Goal: Communication & Community: Answer question/provide support

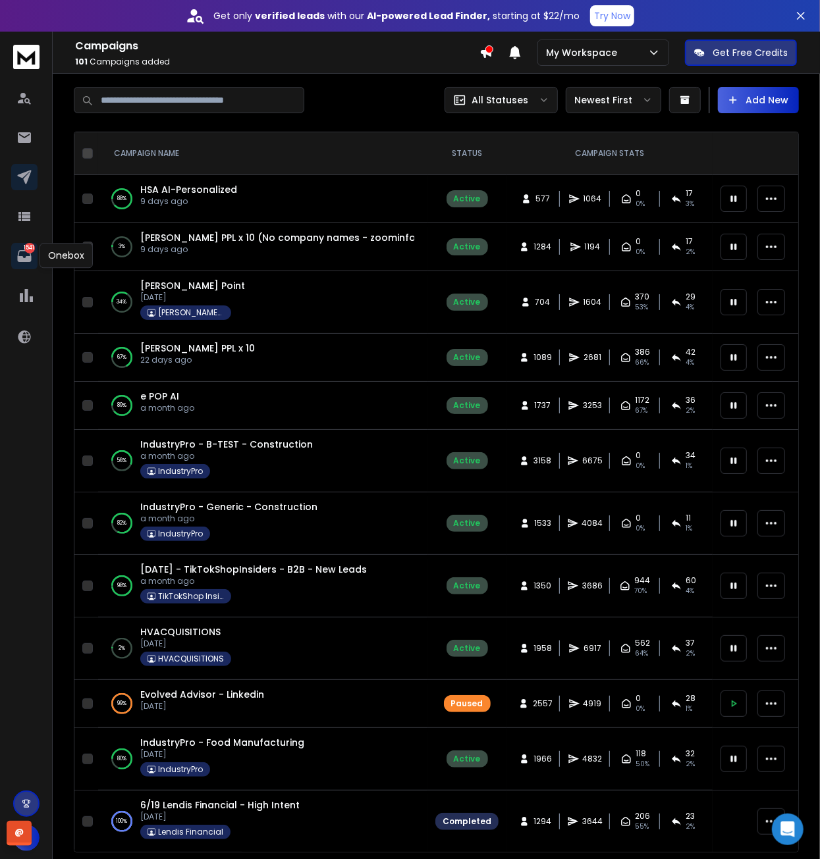
click at [19, 253] on icon at bounding box center [24, 256] width 16 height 16
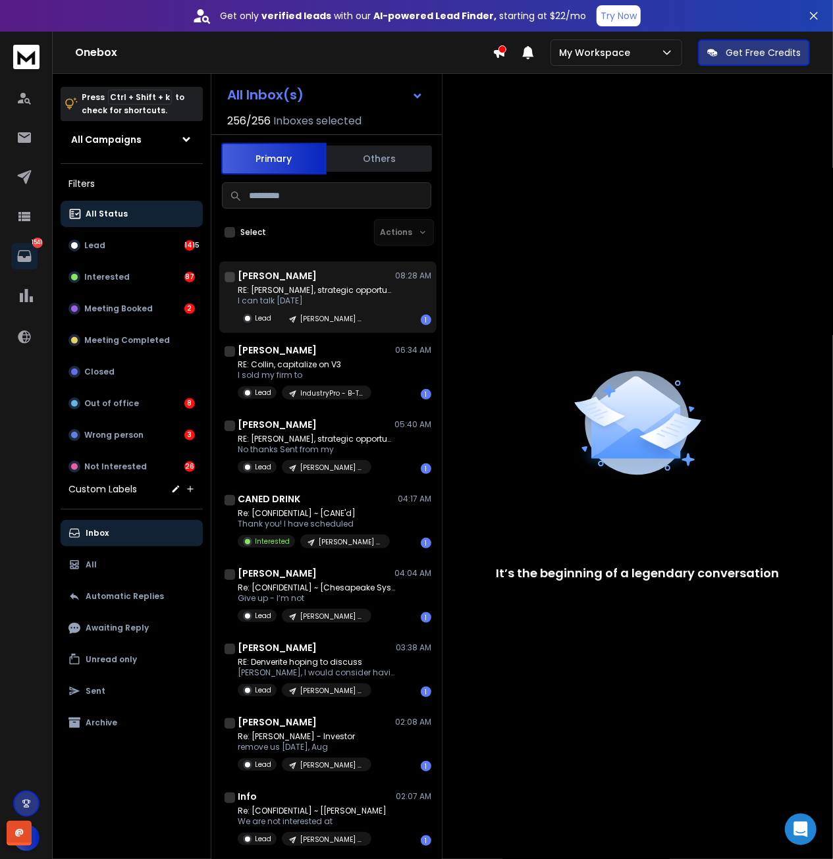
click at [372, 304] on p "I can talk [DATE]" at bounding box center [317, 301] width 158 height 11
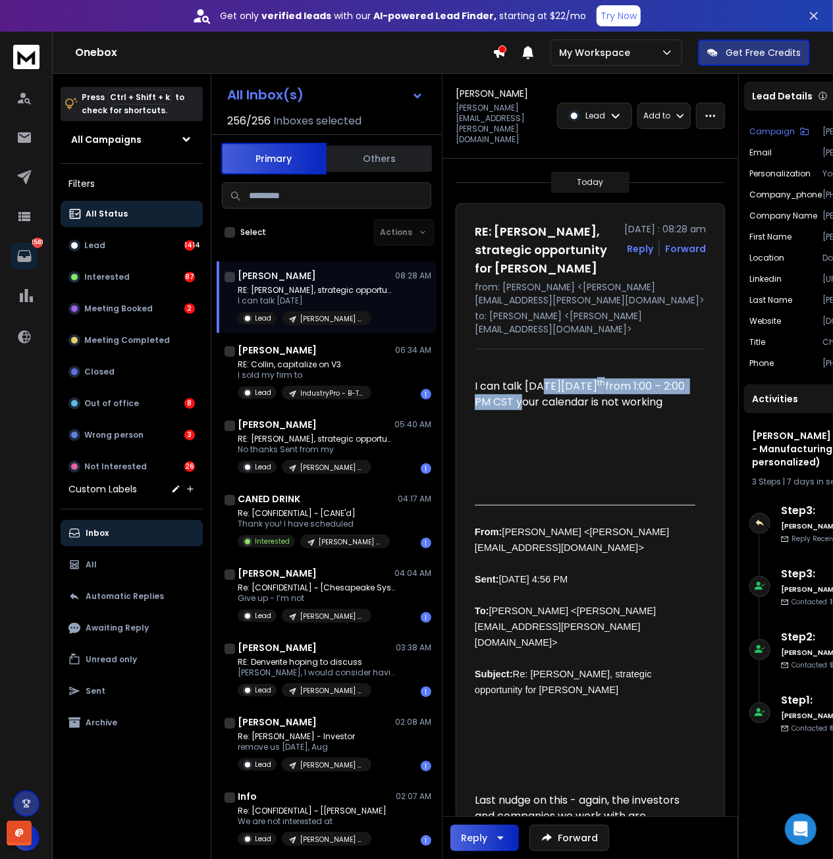
drag, startPoint x: 543, startPoint y: 312, endPoint x: 765, endPoint y: 309, distance: 221.9
copy p "[DATE] 1:00 – 2:00 PM CST"
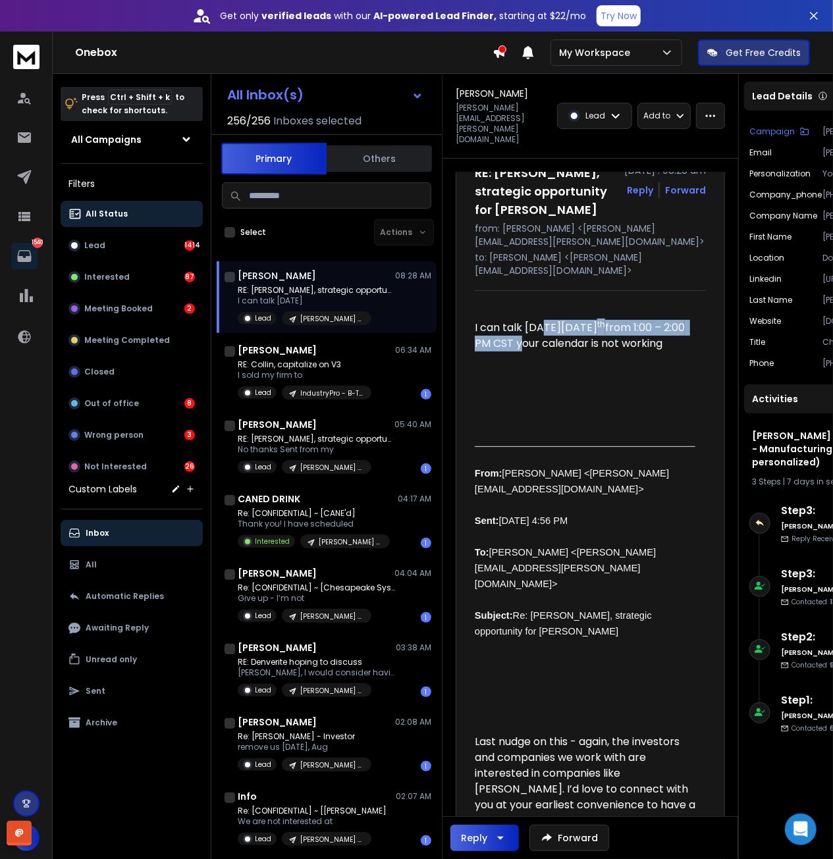
scroll to position [88, 0]
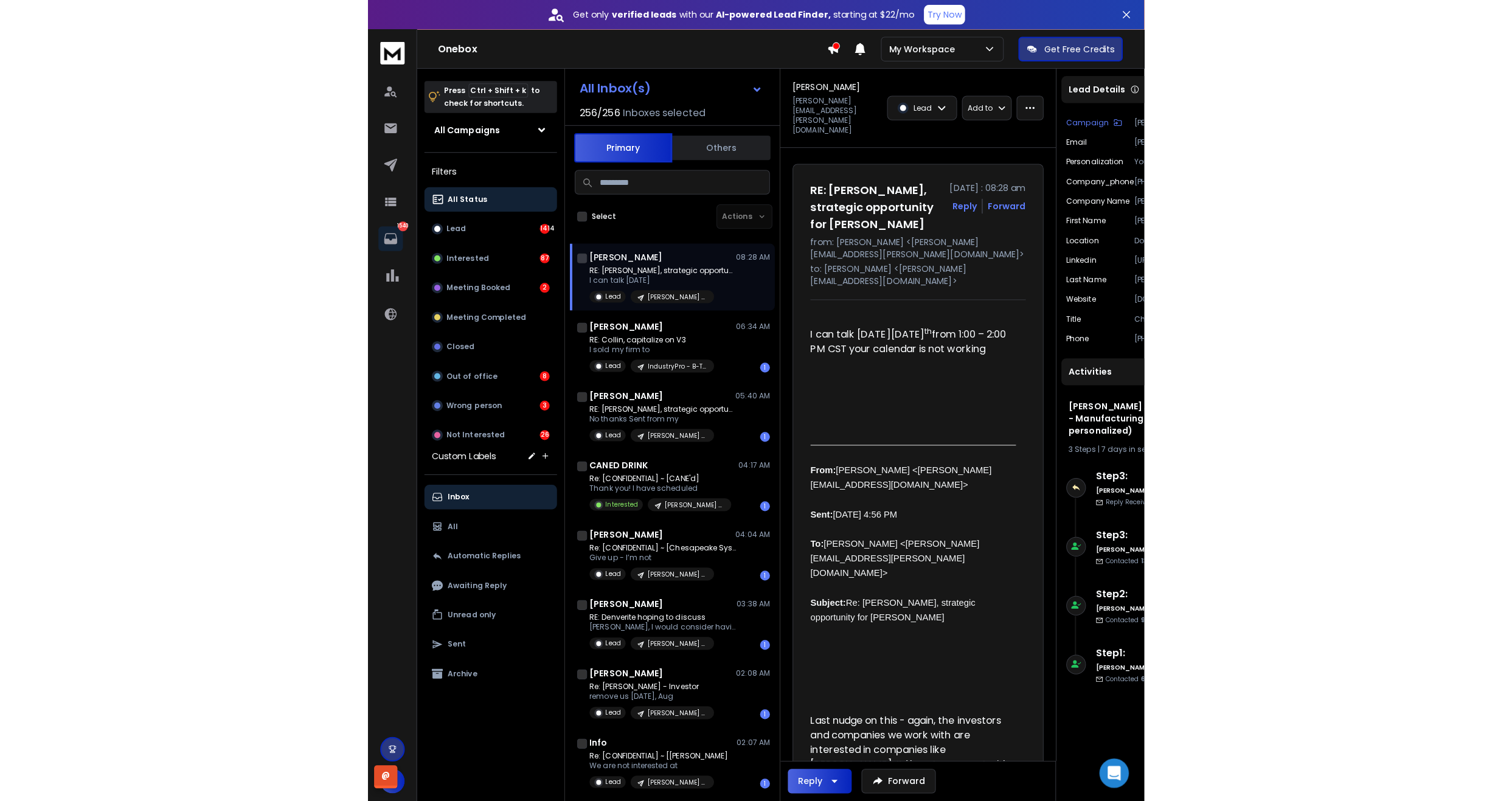
scroll to position [0, 0]
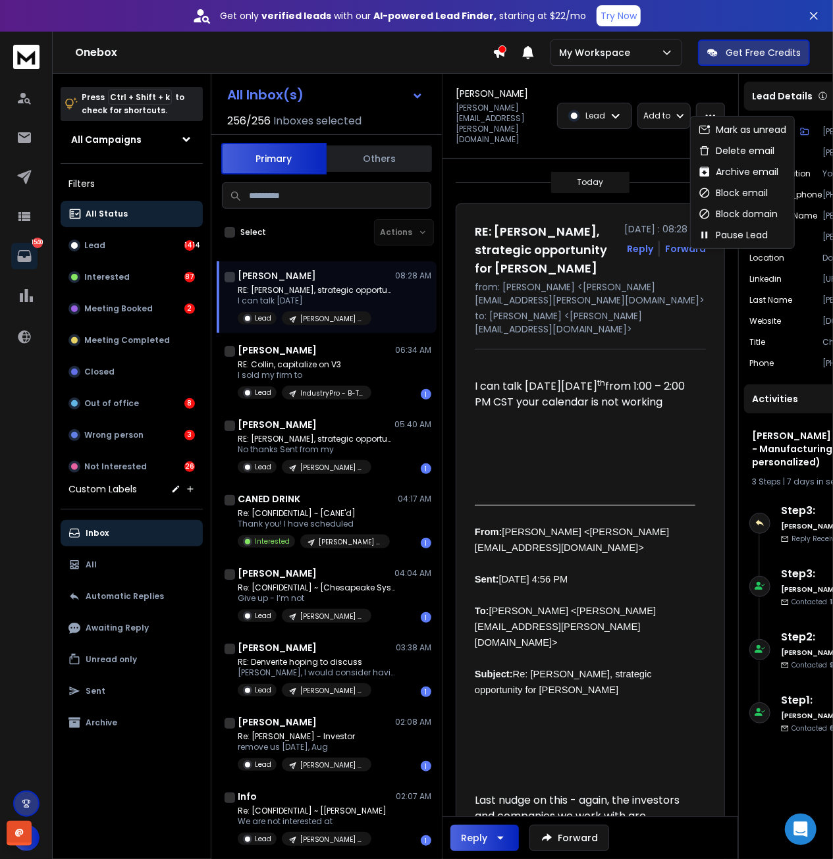
click at [716, 110] on icon "button" at bounding box center [710, 116] width 12 height 12
click at [631, 426] on p at bounding box center [585, 434] width 221 height 16
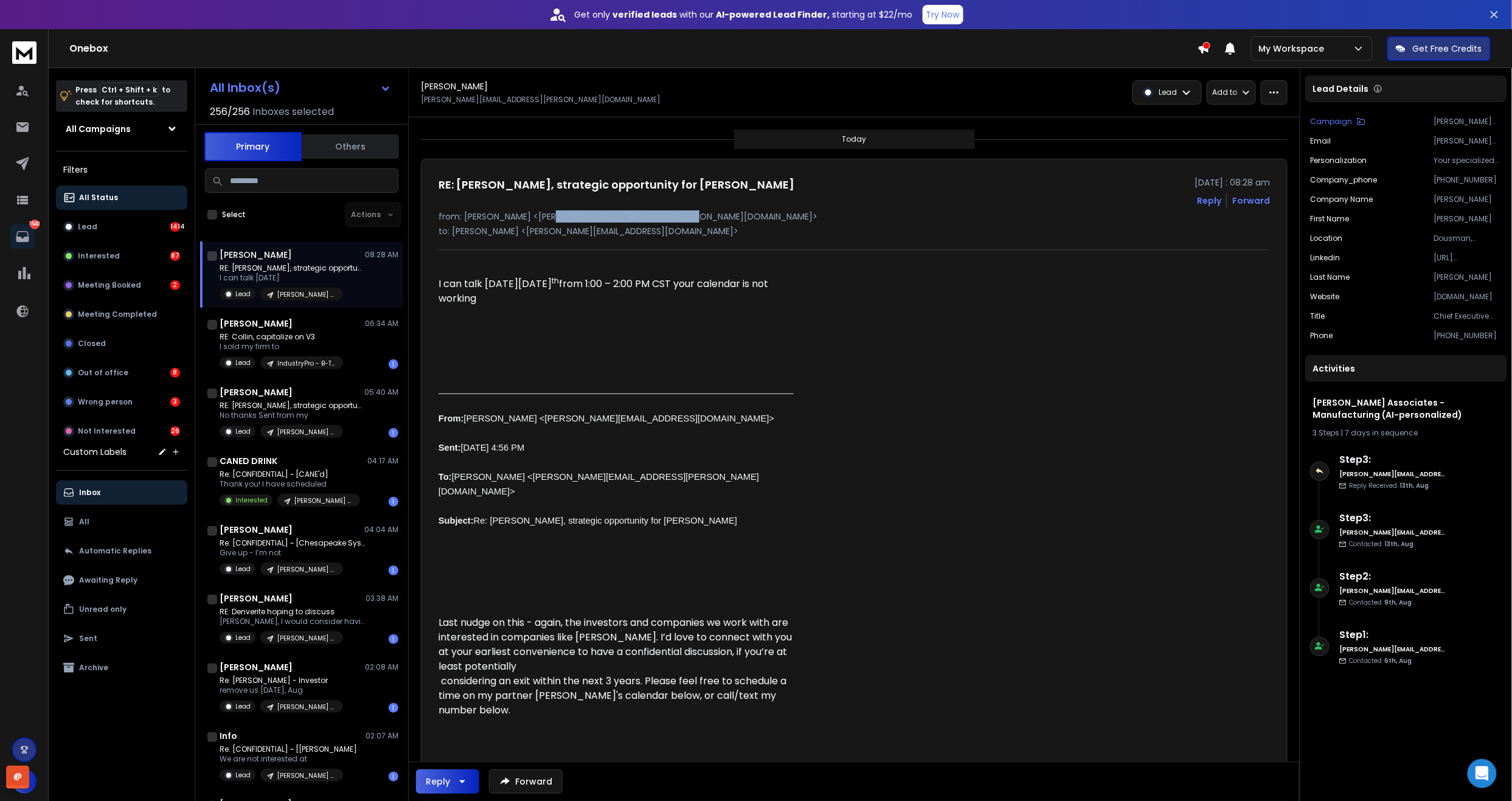
drag, startPoint x: 534, startPoint y: 217, endPoint x: 667, endPoint y: 218, distance: 133.0
click at [667, 218] on p "from: [PERSON_NAME] <[PERSON_NAME][EMAIL_ADDRESS][PERSON_NAME][DOMAIN_NAME]>" at bounding box center [854, 216] width 831 height 12
copy p "[PERSON_NAME][EMAIL_ADDRESS][PERSON_NAME][DOMAIN_NAME]"
click at [756, 177] on p "[PHONE_NUMBER]" at bounding box center [1468, 180] width 68 height 10
click at [756, 199] on p "[PERSON_NAME]" at bounding box center [1468, 200] width 68 height 10
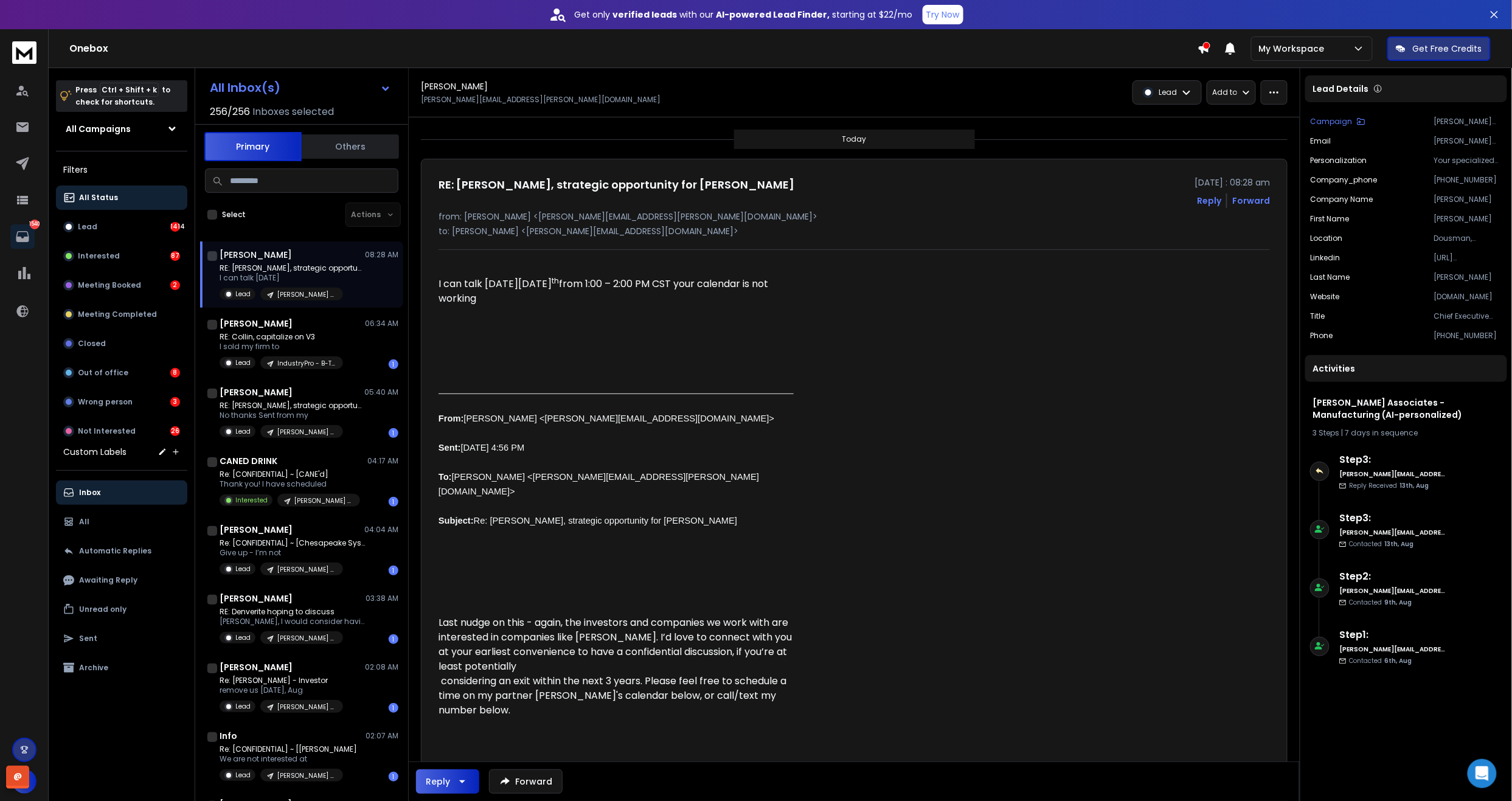
click at [756, 297] on p "[DOMAIN_NAME]" at bounding box center [1468, 297] width 68 height 10
click at [756, 236] on p "Dousman, [US_STATE], [GEOGRAPHIC_DATA]" at bounding box center [1468, 238] width 68 height 10
click at [756, 89] on icon at bounding box center [1186, 92] width 10 height 10
click at [756, 152] on p "Meeting Booked" at bounding box center [1210, 158] width 68 height 12
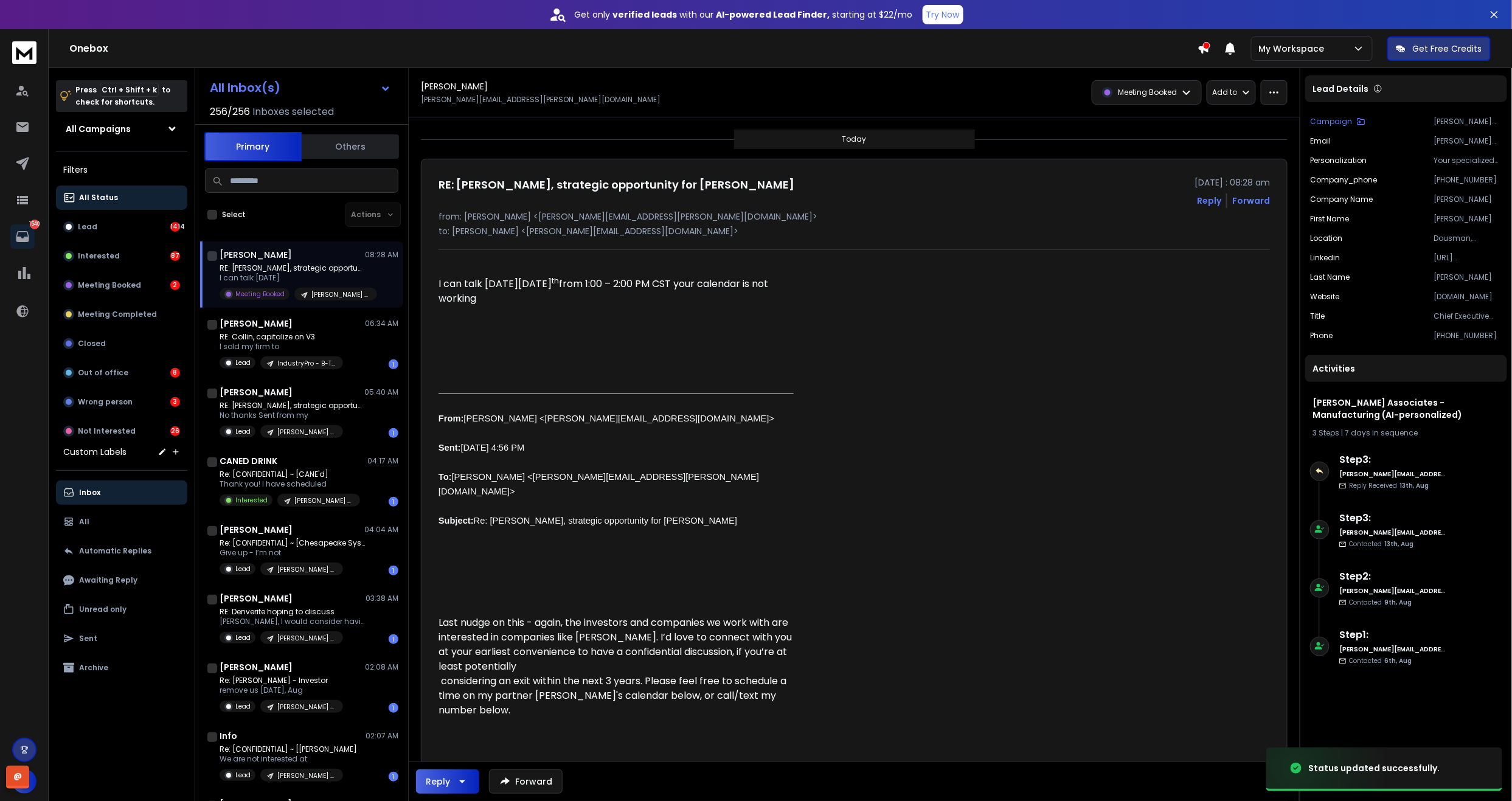
click at [446, 784] on div "Reply" at bounding box center [438, 781] width 24 height 12
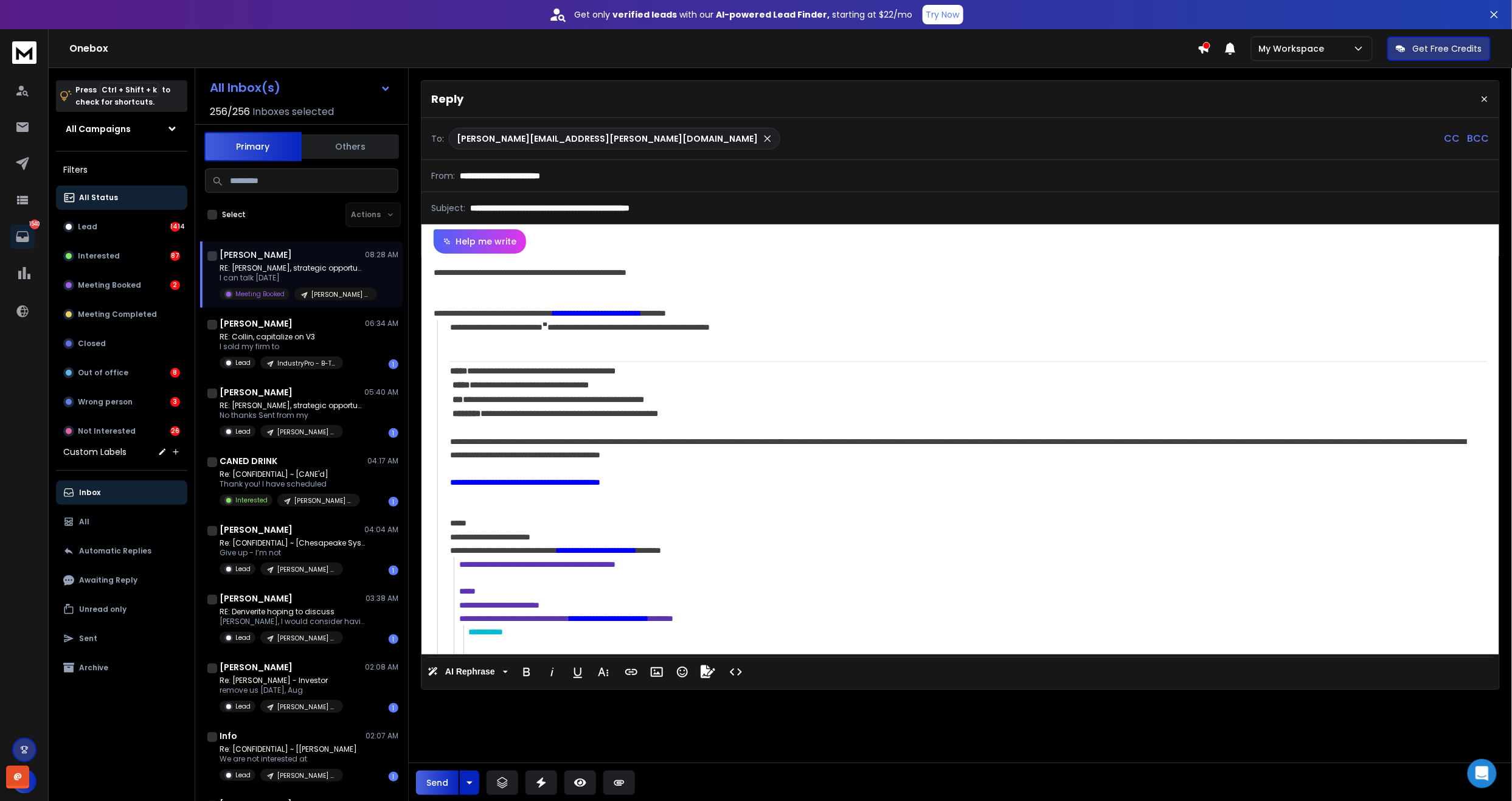
click at [437, 786] on button "Send" at bounding box center [437, 783] width 42 height 24
click at [427, 783] on div "Send" at bounding box center [455, 783] width 79 height 24
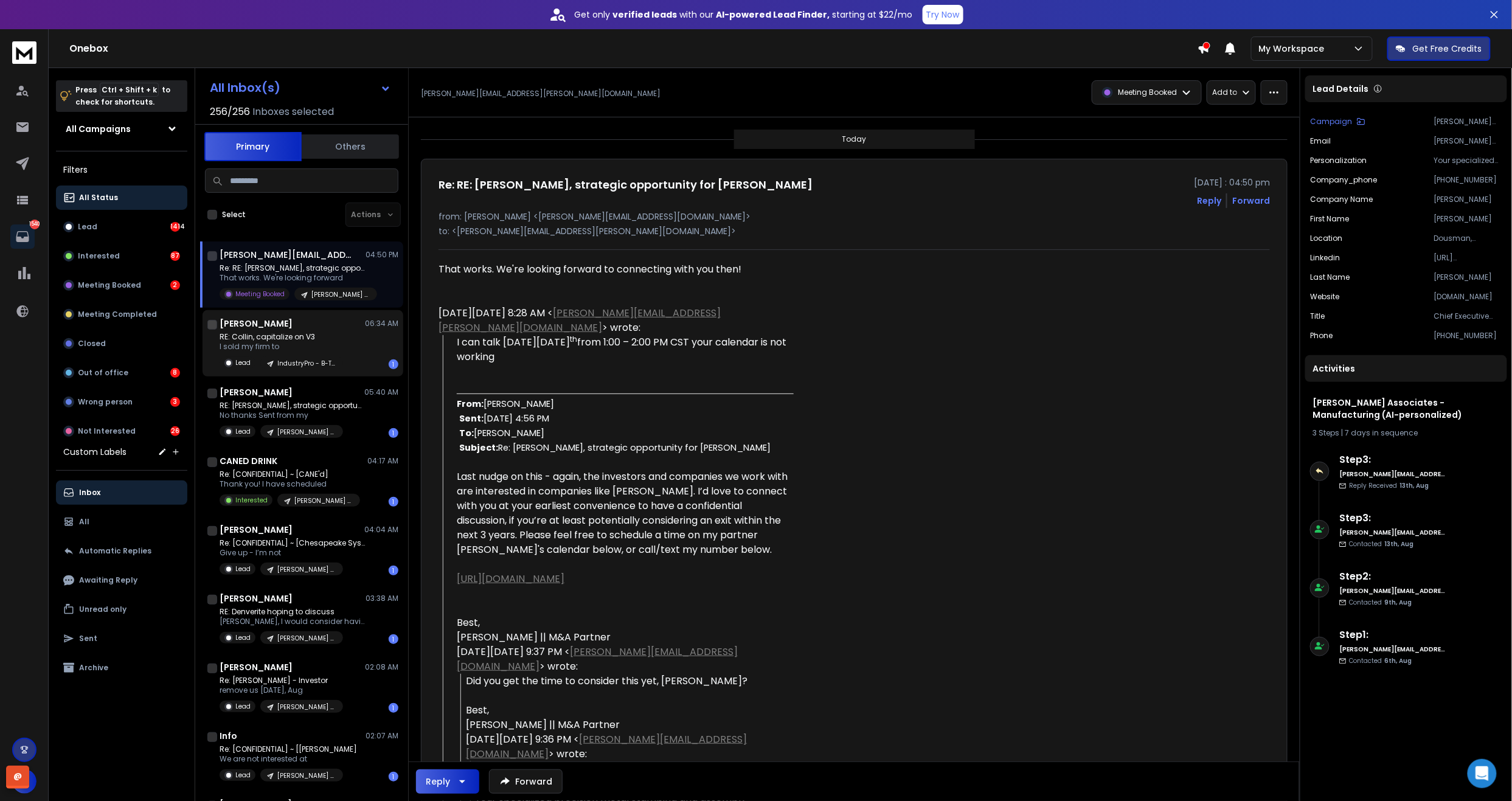
click at [282, 350] on p "I sold my firm to" at bounding box center [282, 346] width 124 height 10
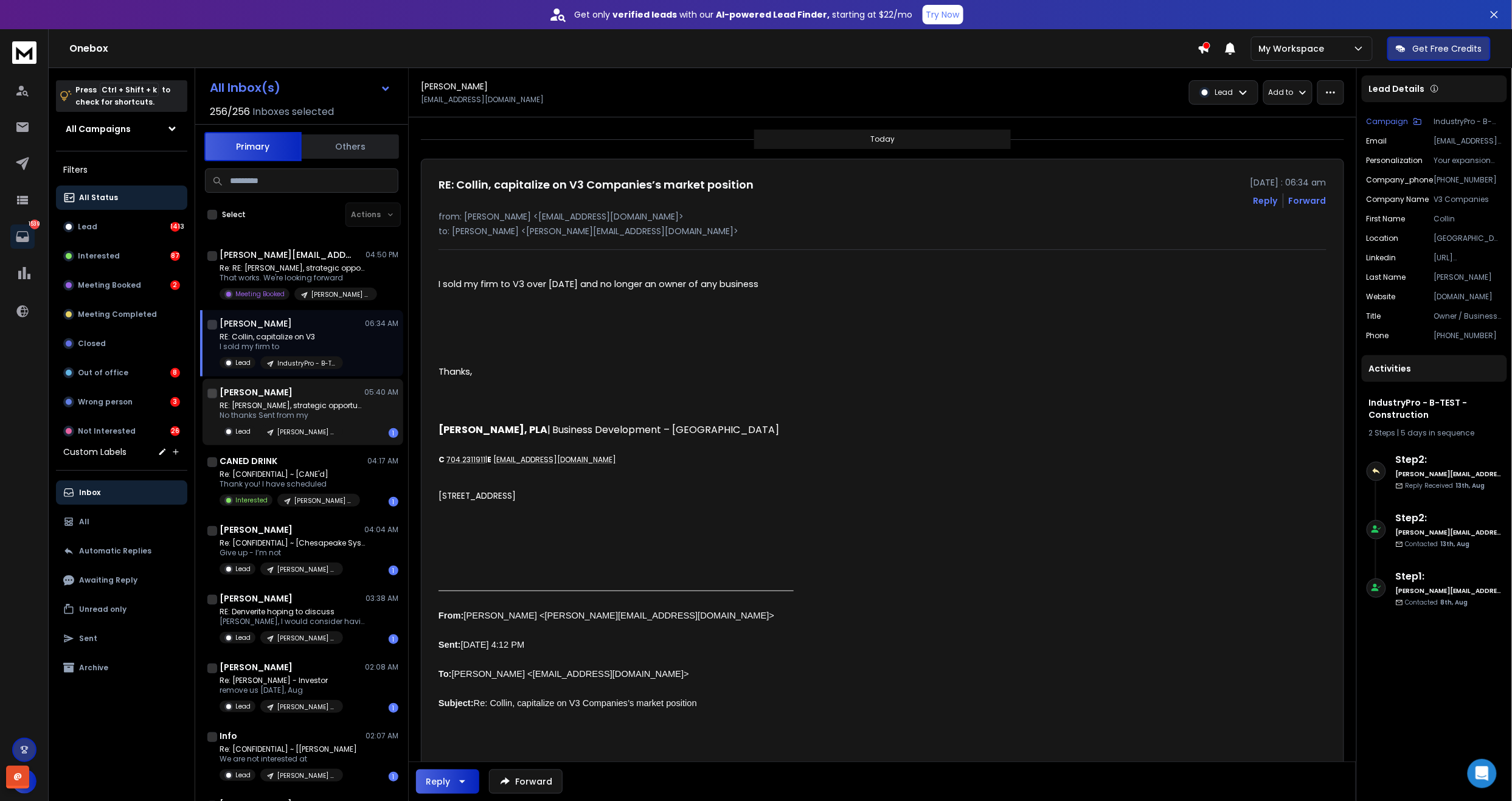
click at [296, 419] on p "No thanks Sent from my" at bounding box center [293, 415] width 146 height 10
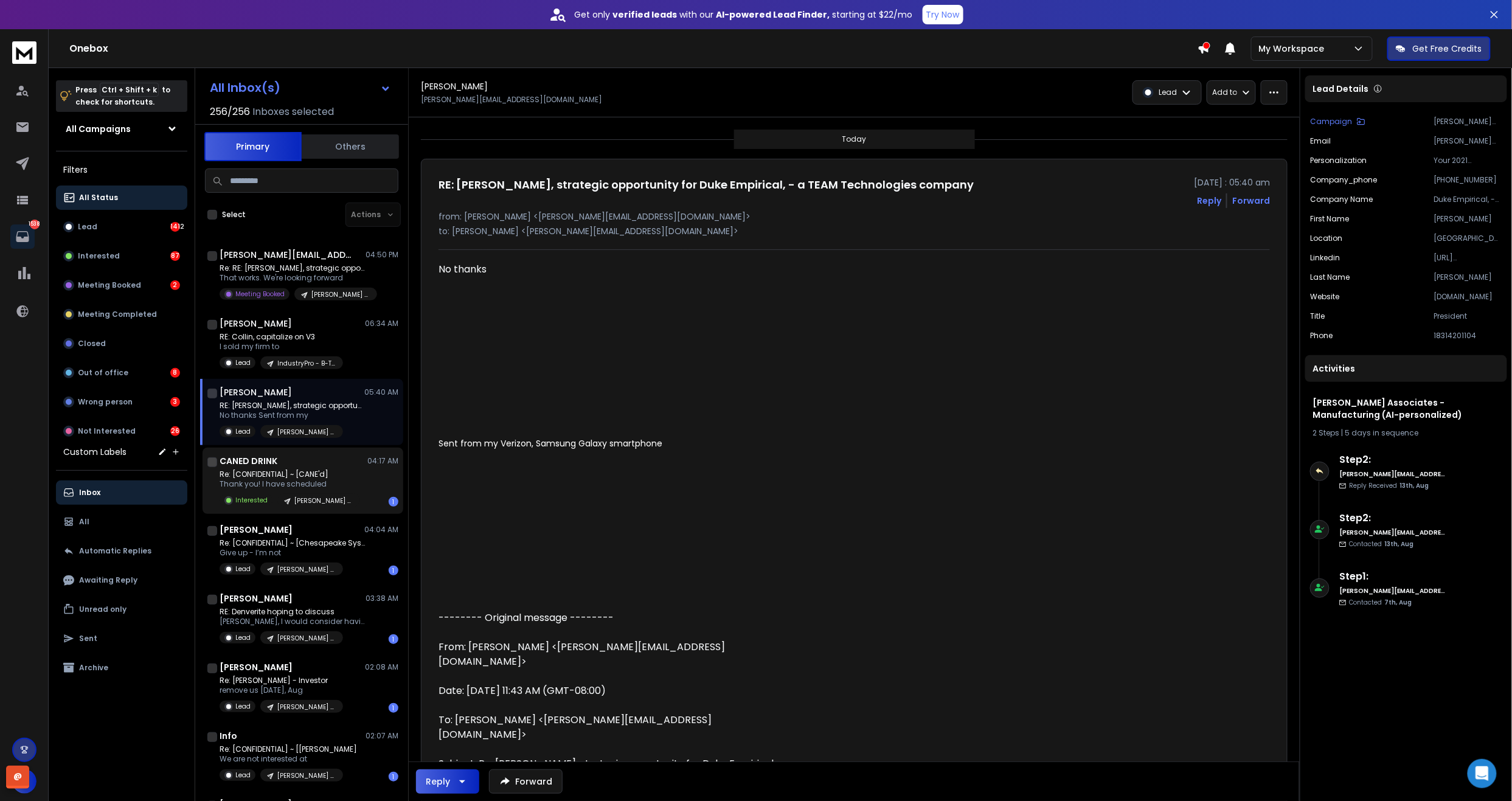
click at [316, 490] on div "Re: [CONFIDENTIAL] ~ [CANE'd] Thank you! I have scheduled Interested [PERSON_NA…" at bounding box center [290, 488] width 140 height 37
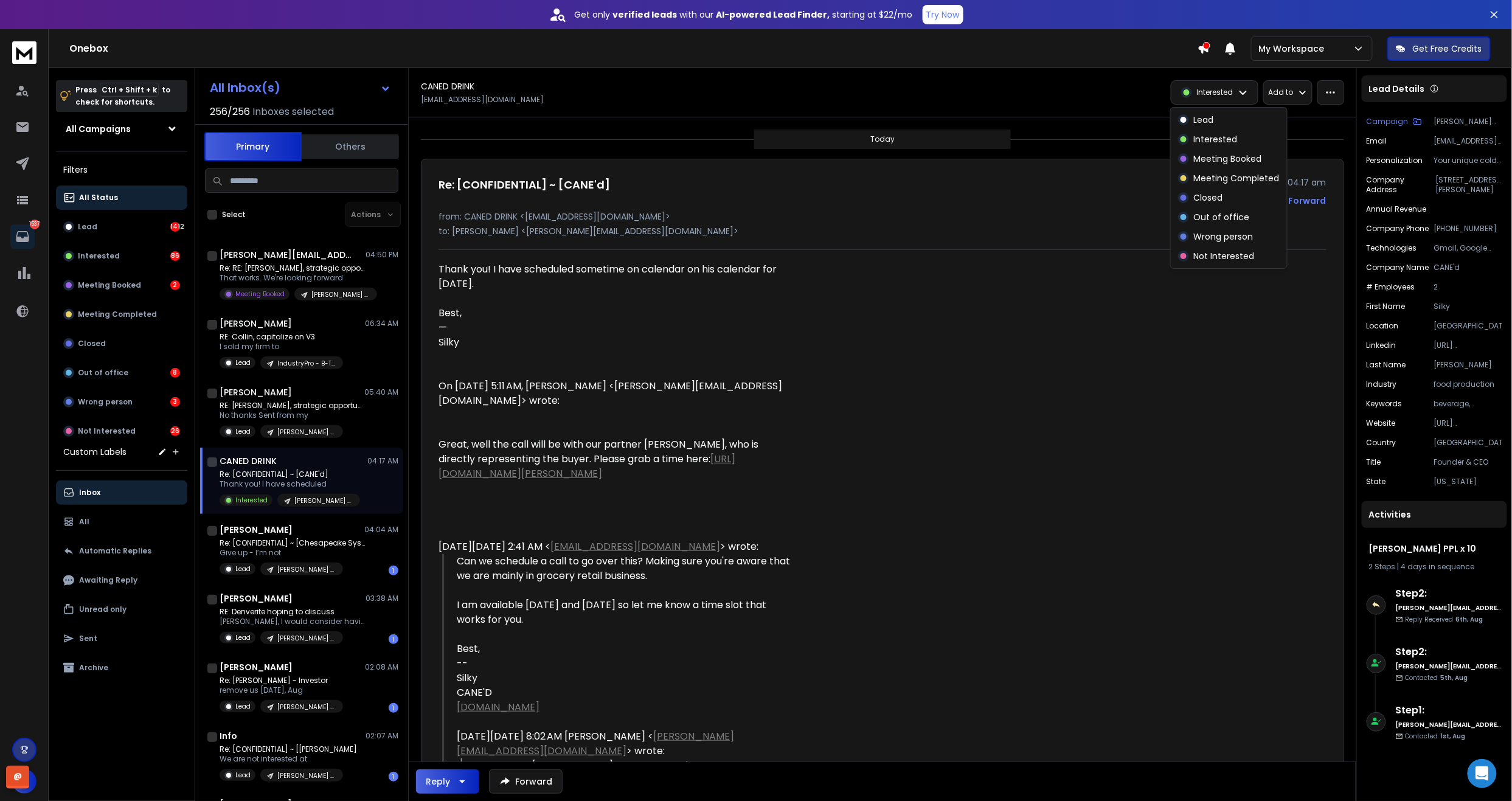
click at [756, 99] on div "Interested" at bounding box center [1214, 92] width 86 height 23
click at [756, 161] on p "Meeting Booked" at bounding box center [1228, 158] width 68 height 12
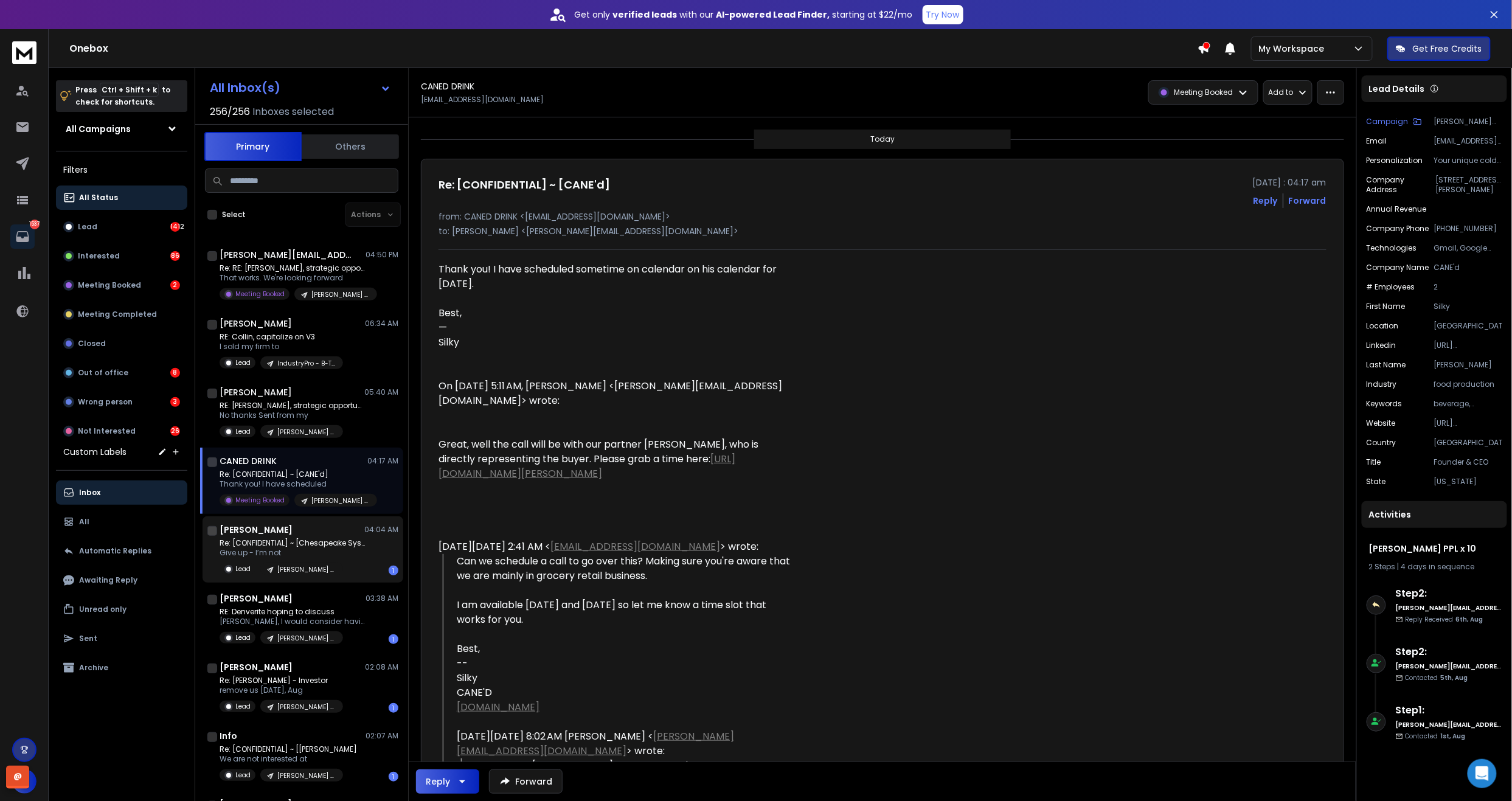
click at [319, 556] on p "Give up - I’m not" at bounding box center [293, 552] width 146 height 10
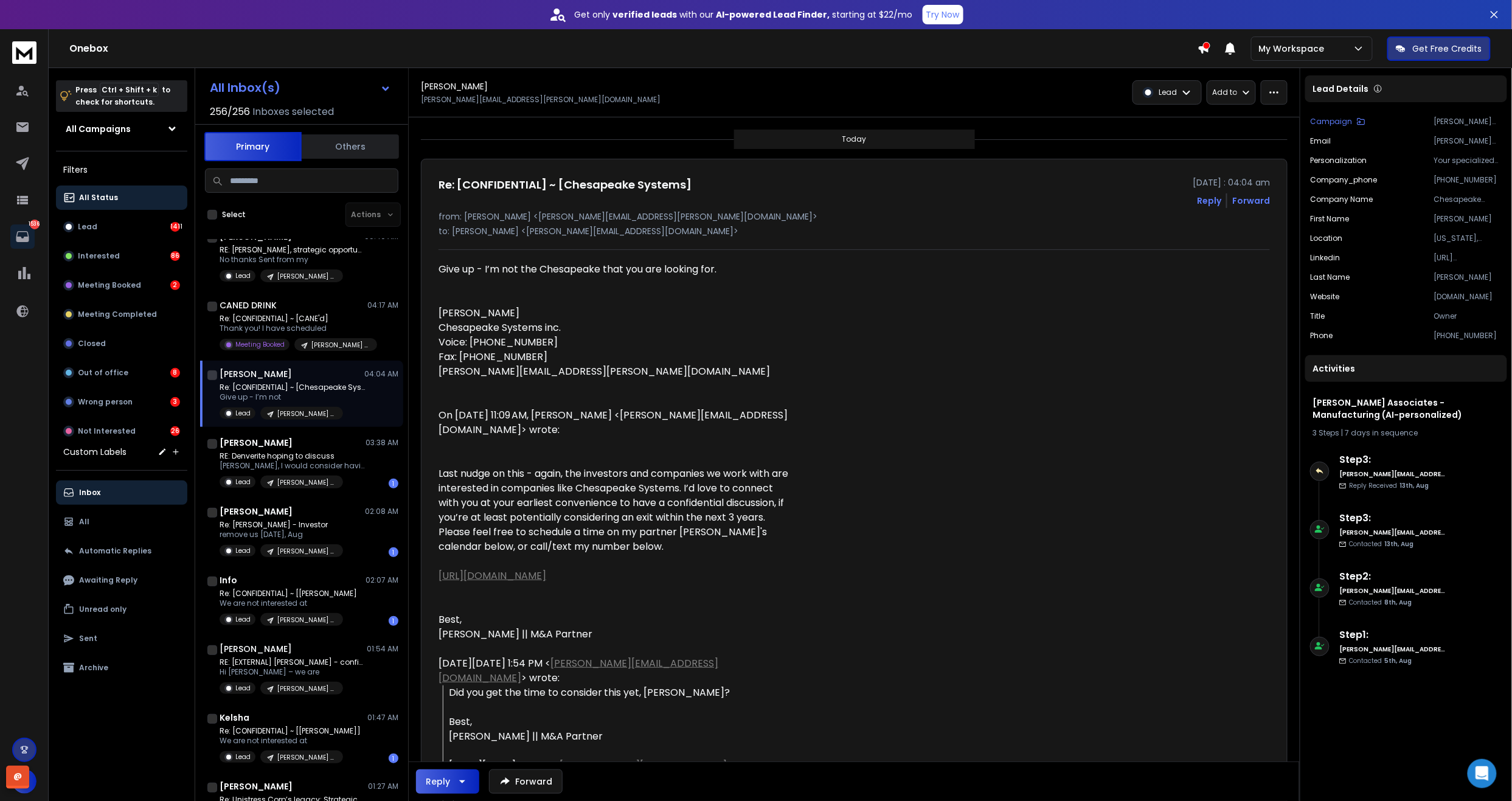
scroll to position [162, 0]
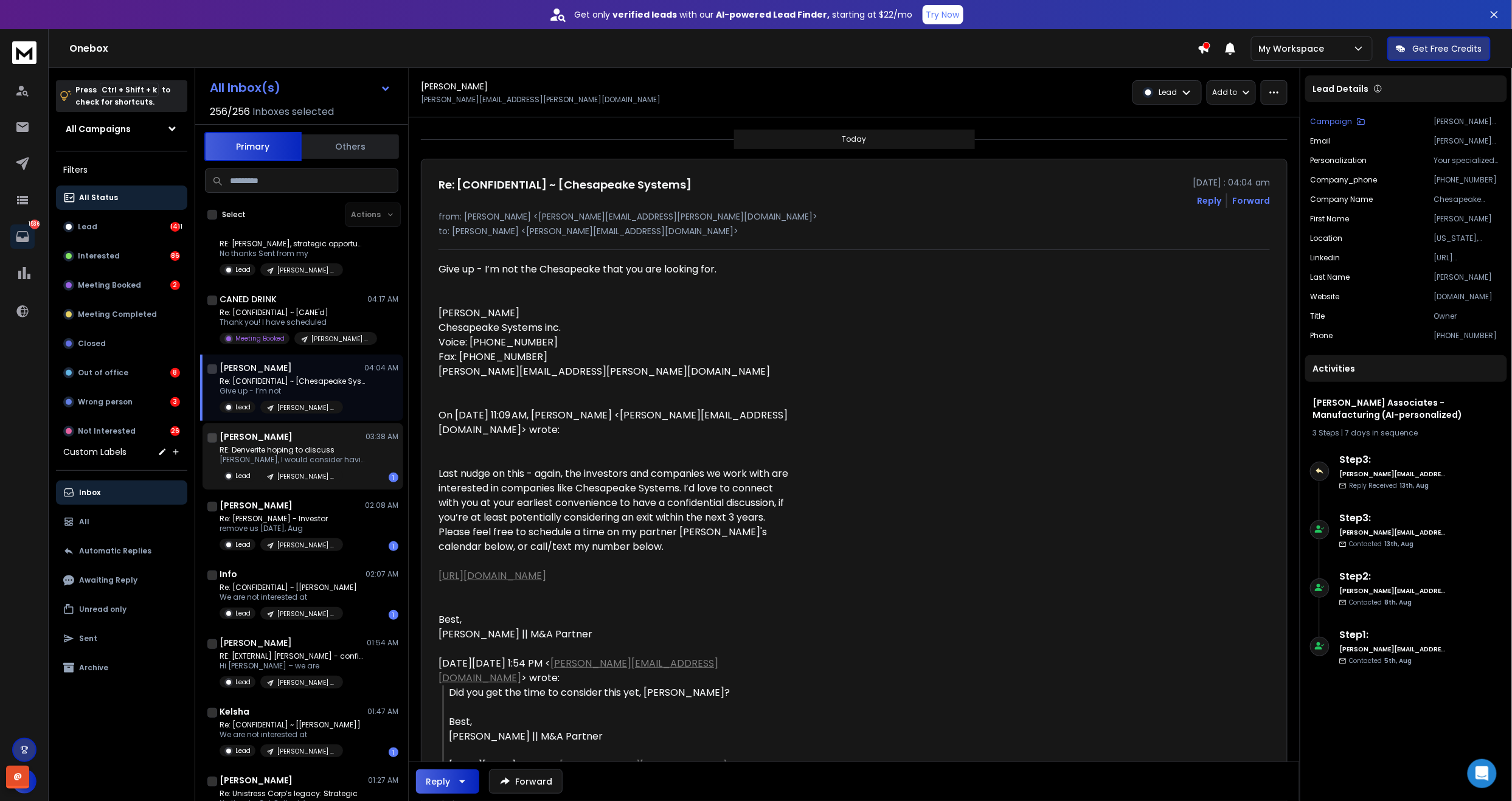
click at [300, 455] on p "[PERSON_NAME], I would consider having" at bounding box center [293, 459] width 146 height 10
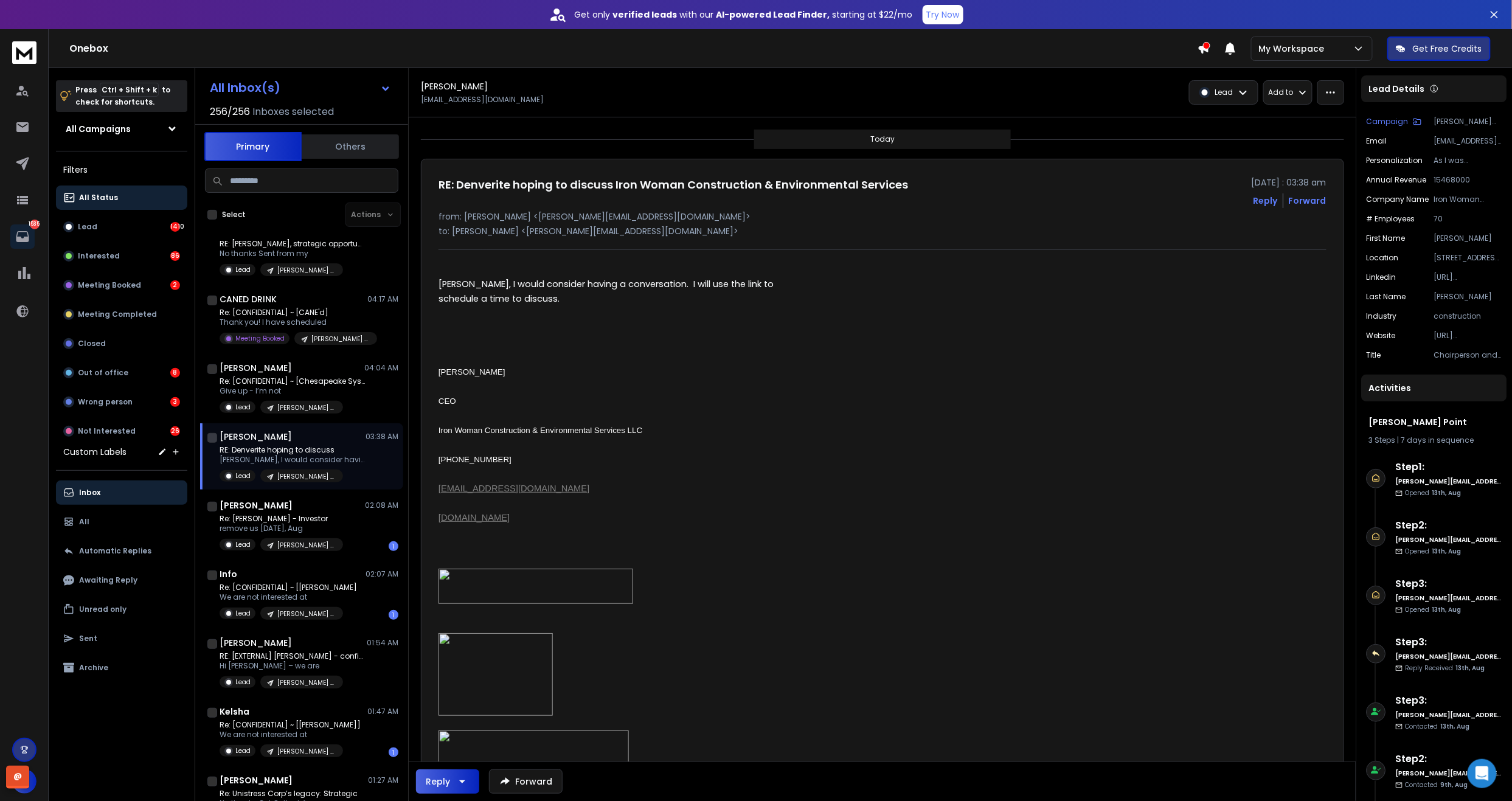
click at [756, 95] on div "Lead" at bounding box center [1224, 92] width 68 height 23
click at [756, 143] on p "Interested" at bounding box center [1234, 139] width 43 height 12
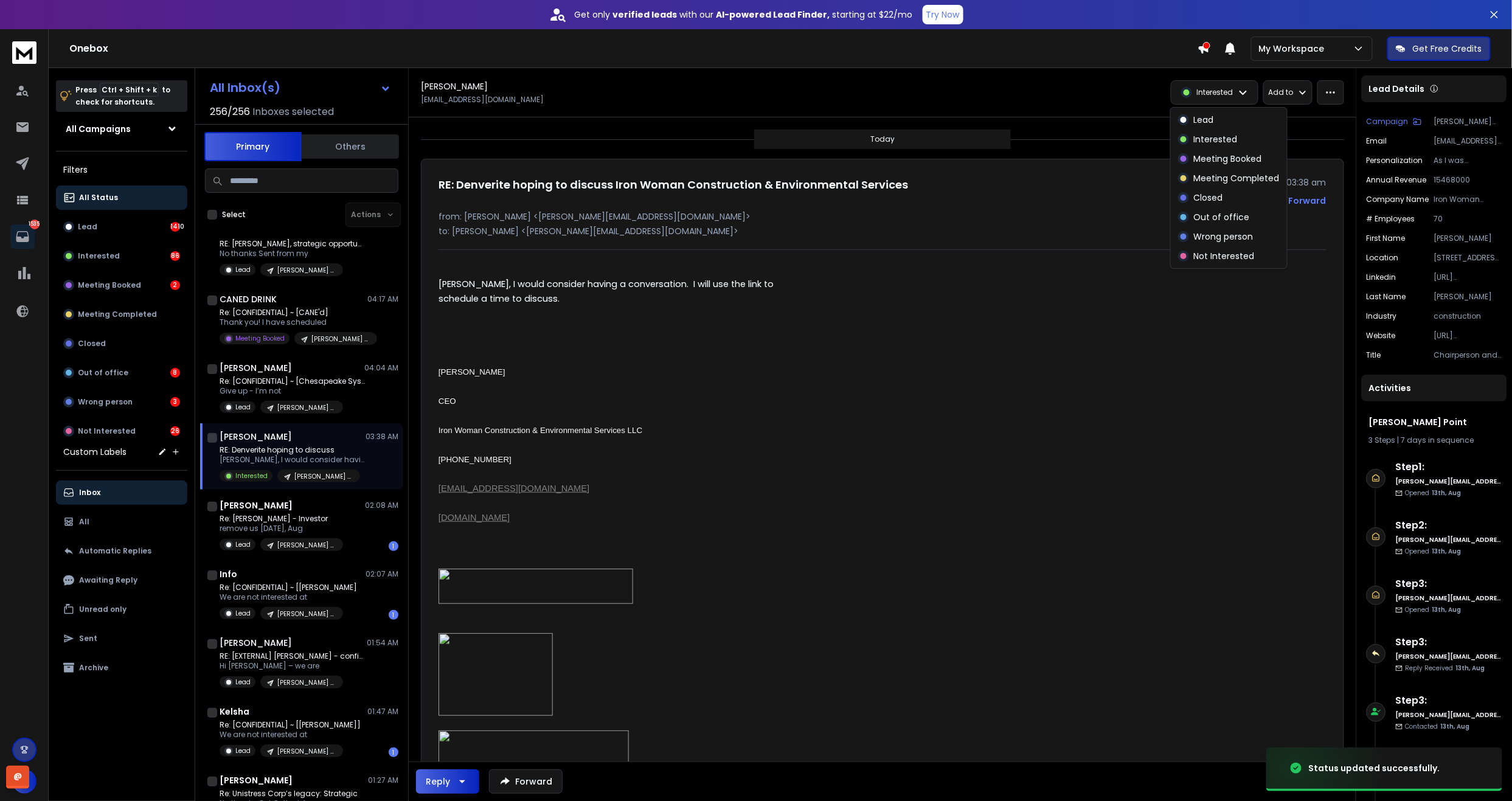
click at [756, 93] on p "Interested" at bounding box center [1216, 92] width 37 height 10
click at [756, 157] on p "Meeting Booked" at bounding box center [1228, 158] width 68 height 12
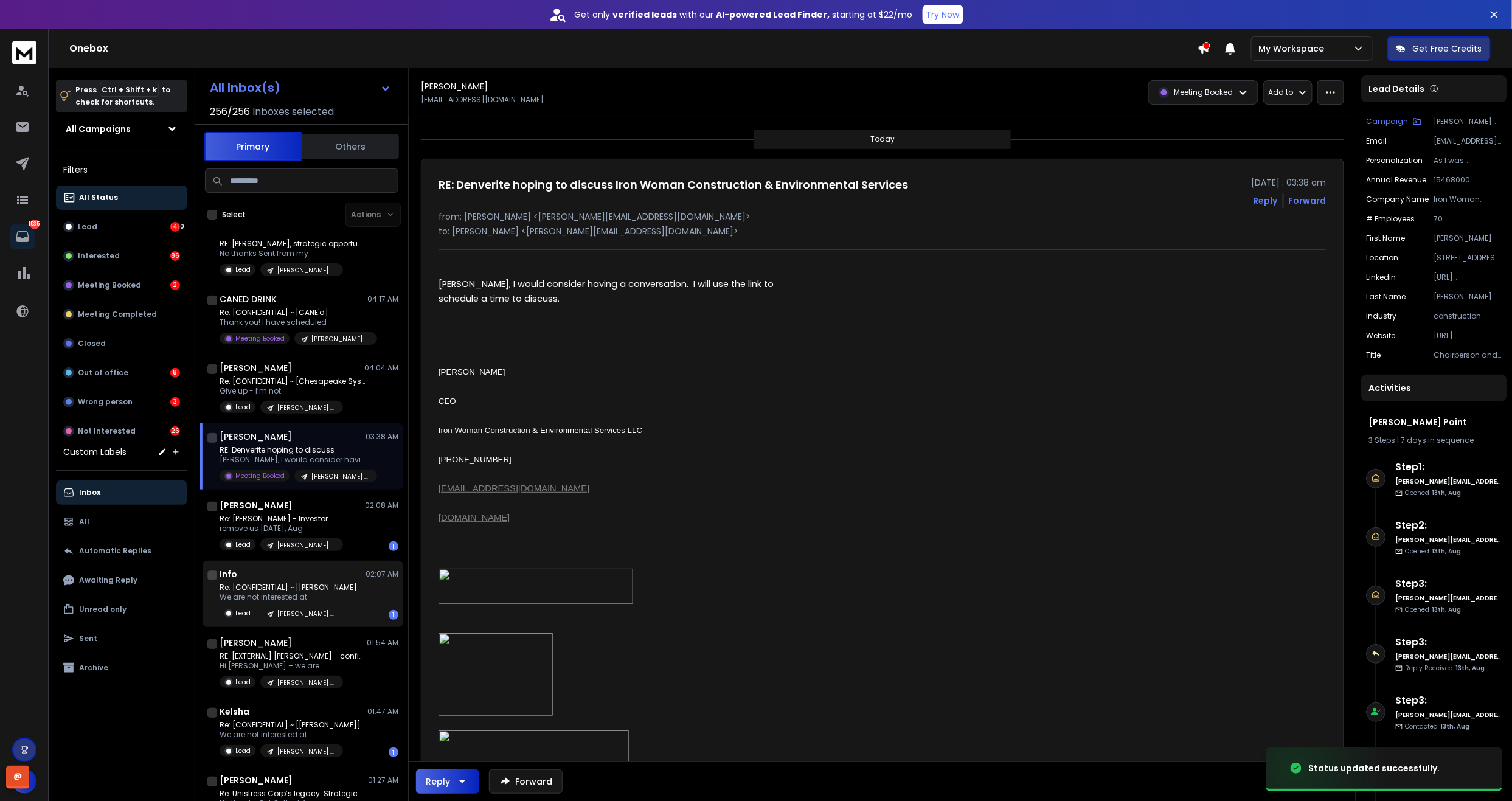
click at [329, 600] on p "We are not interested at" at bounding box center [288, 597] width 138 height 10
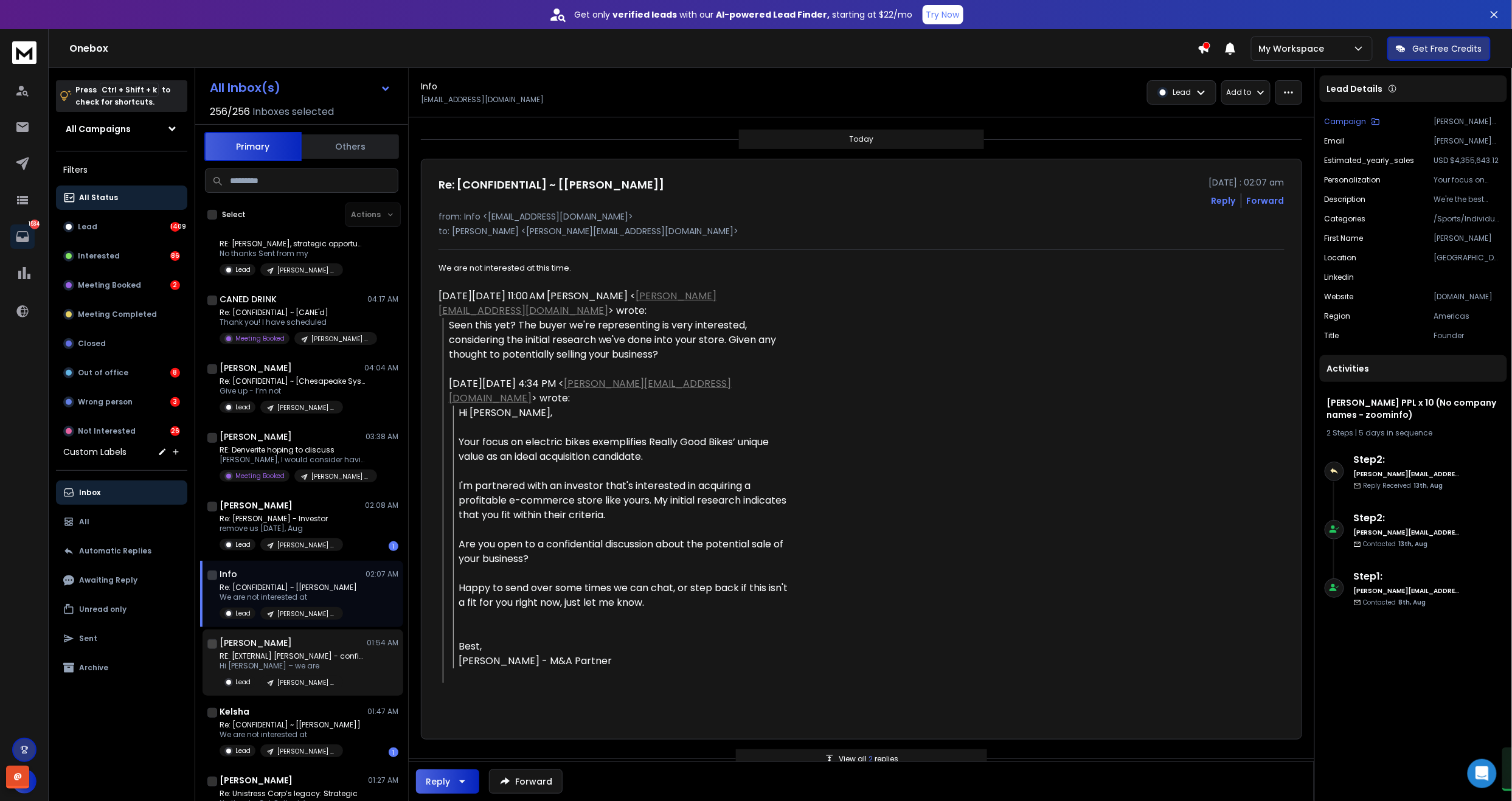
scroll to position [243, 0]
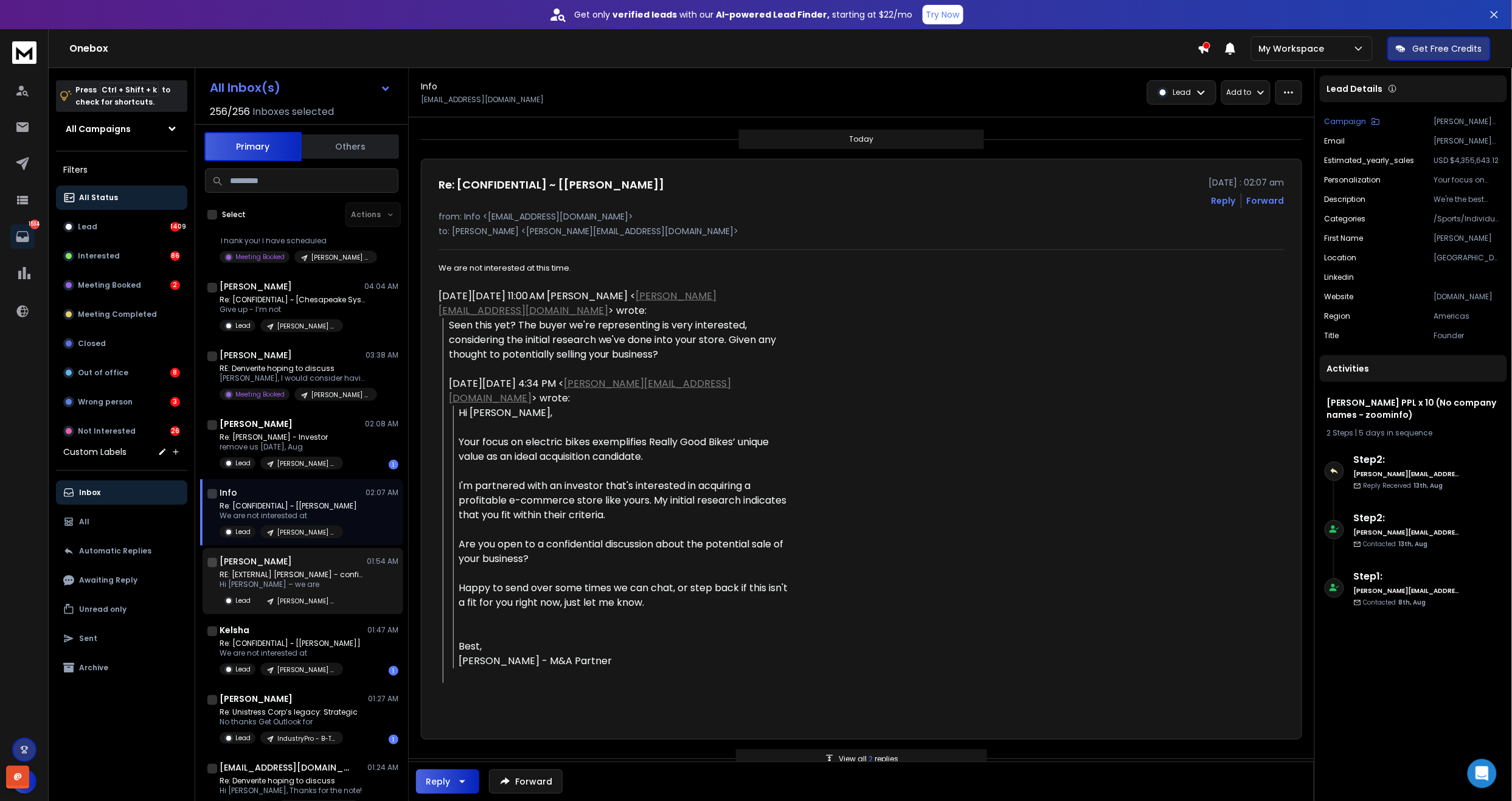
click at [307, 577] on p "RE: [EXTERNAL] [PERSON_NAME] - confidential" at bounding box center [293, 575] width 146 height 10
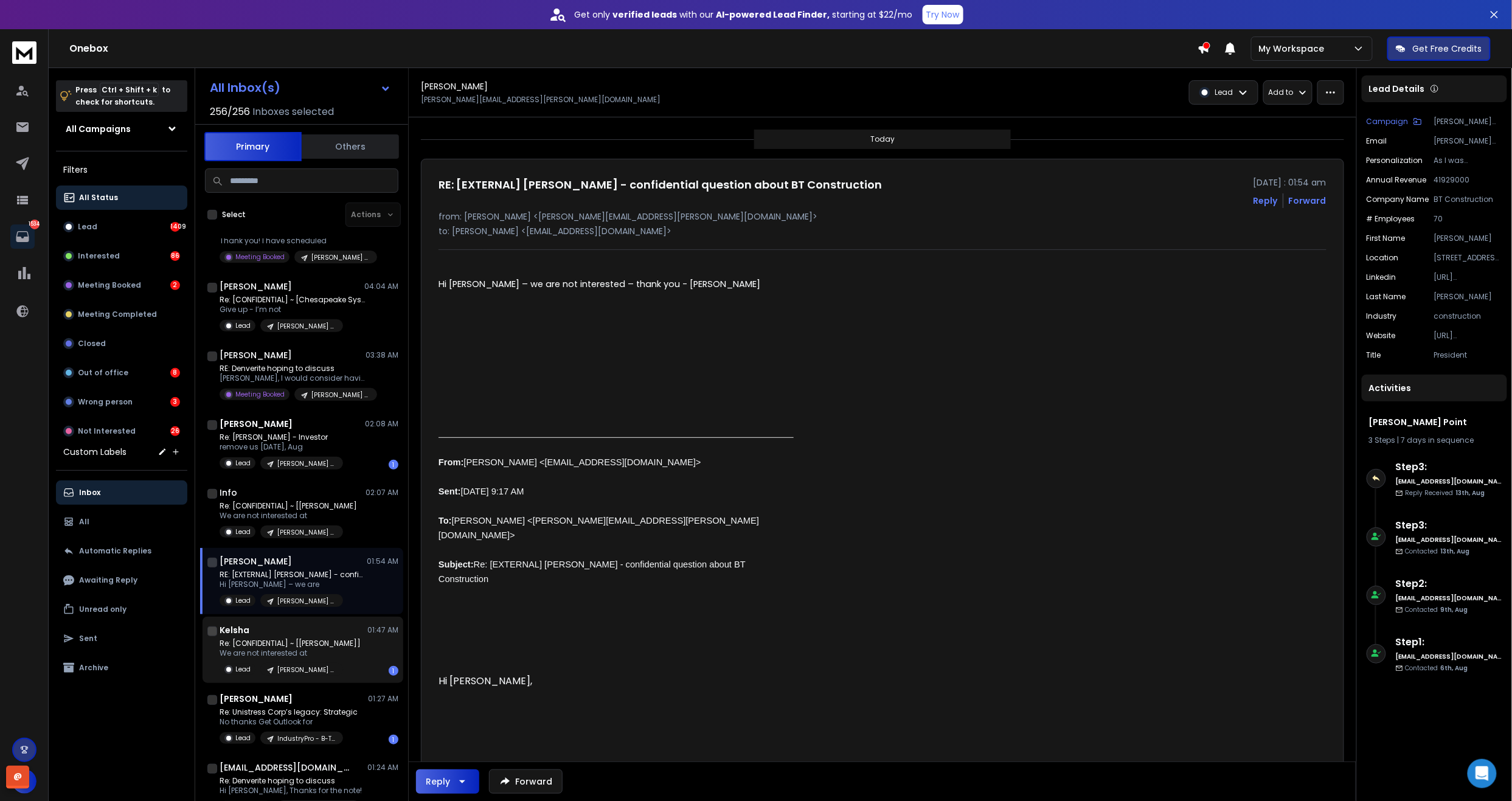
click at [312, 654] on p "We are not interested at" at bounding box center [290, 653] width 141 height 10
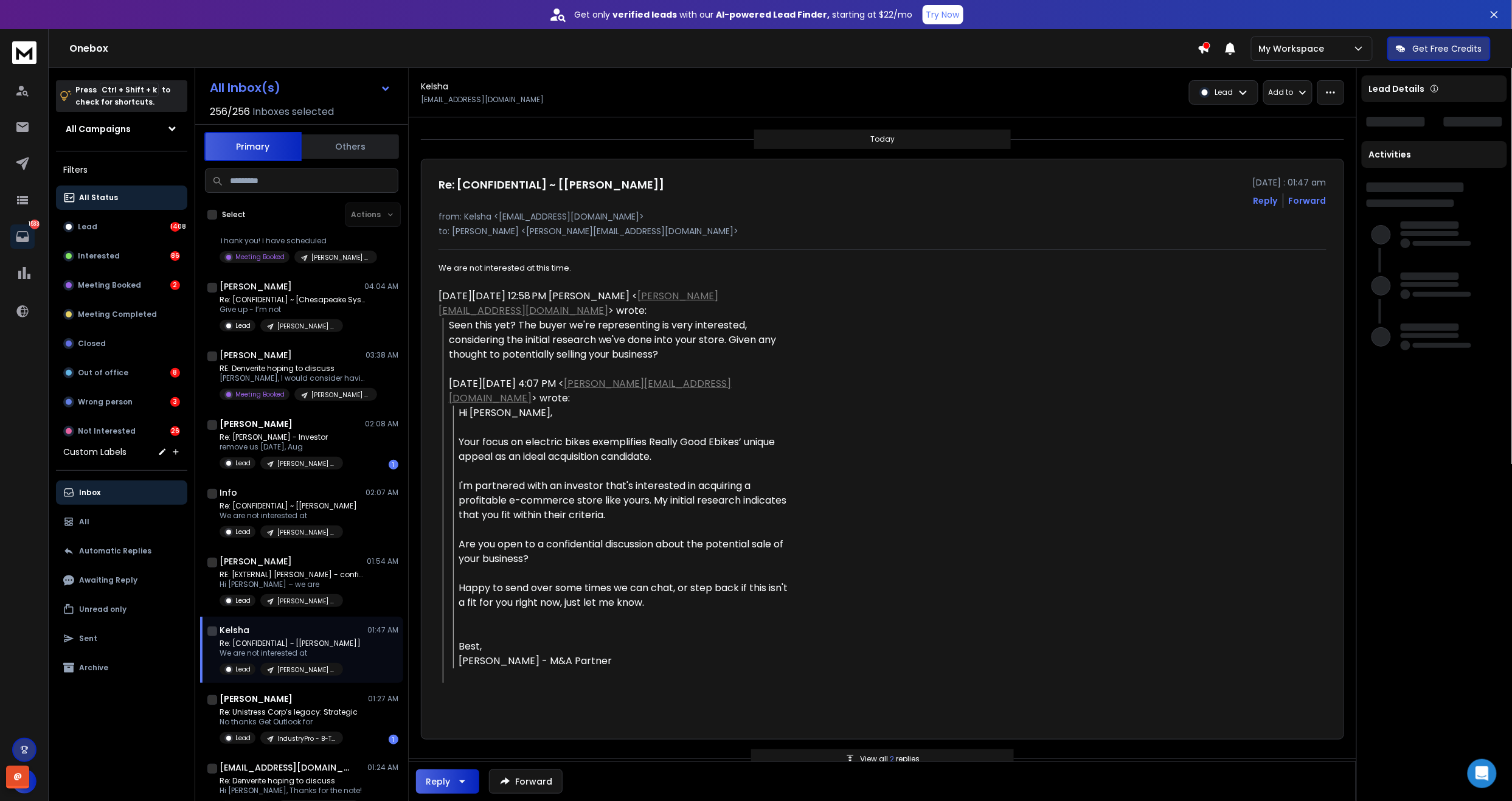
scroll to position [324, 0]
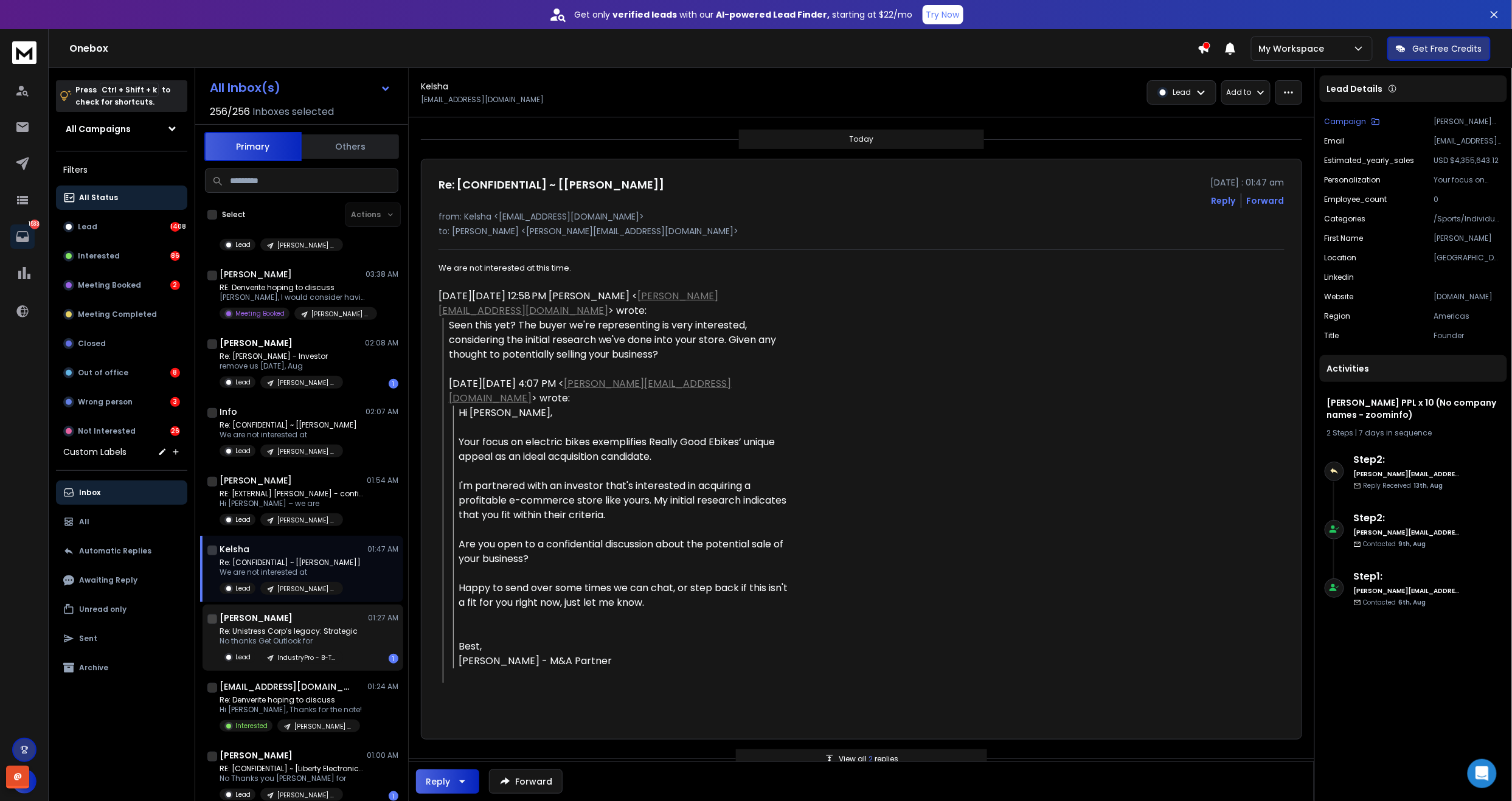
click at [292, 646] on div "Re: Unistress Corp’s legacy: Strategic No thanks Get Outlook for Lead IndustryP…" at bounding box center [288, 645] width 138 height 37
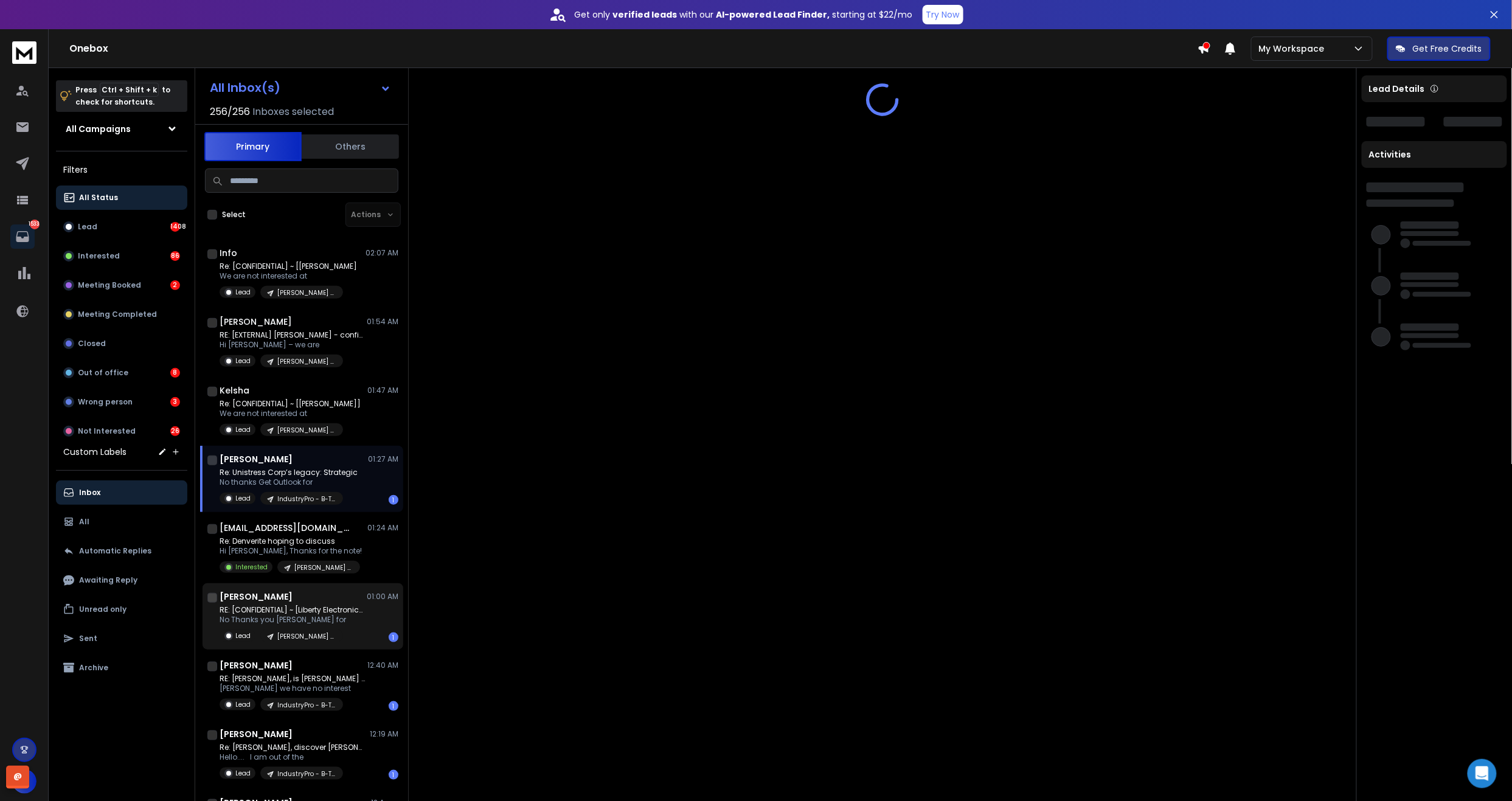
scroll to position [487, 0]
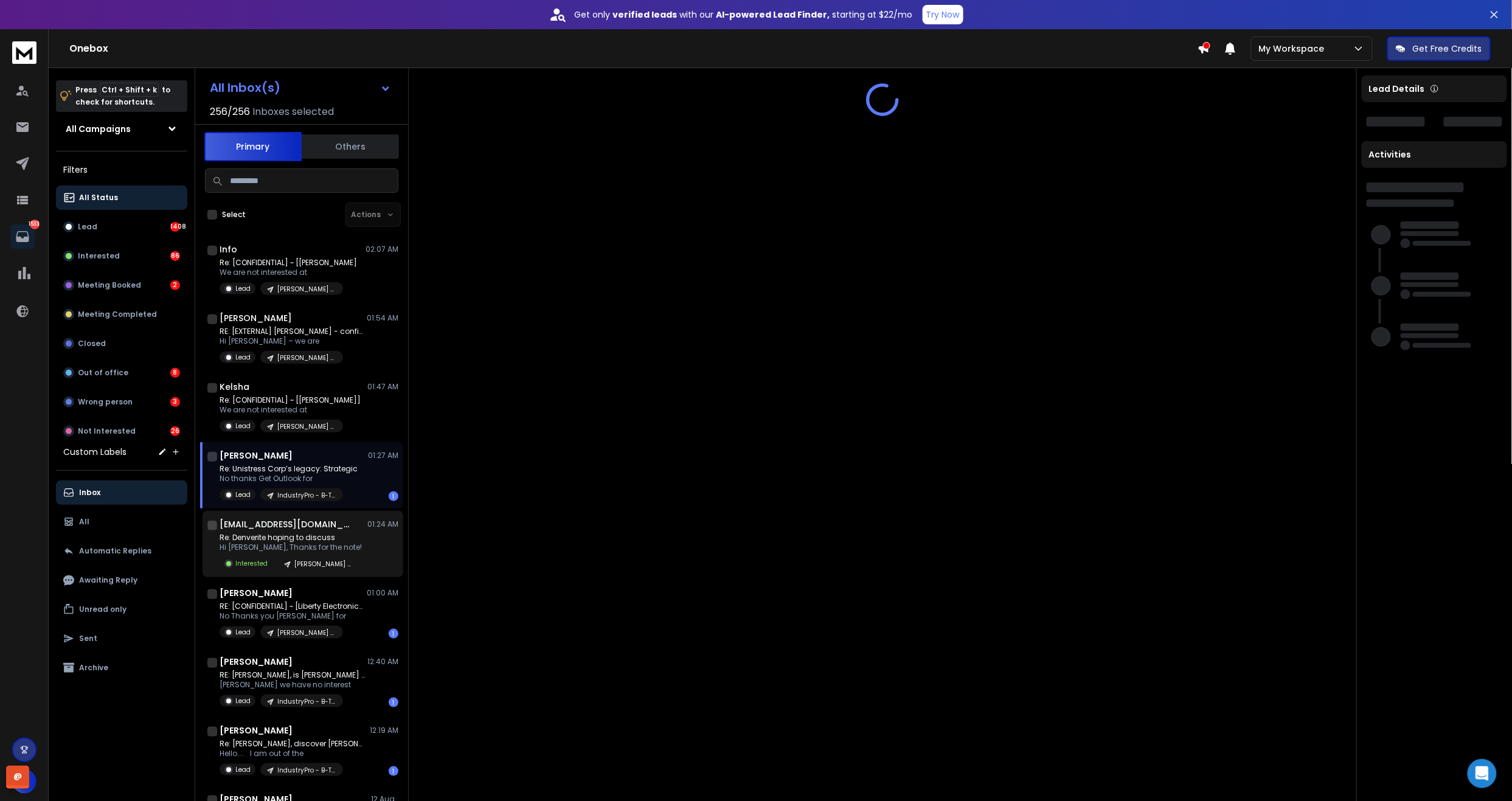
click at [307, 539] on p "Re: Denverite hoping to discuss" at bounding box center [291, 538] width 142 height 10
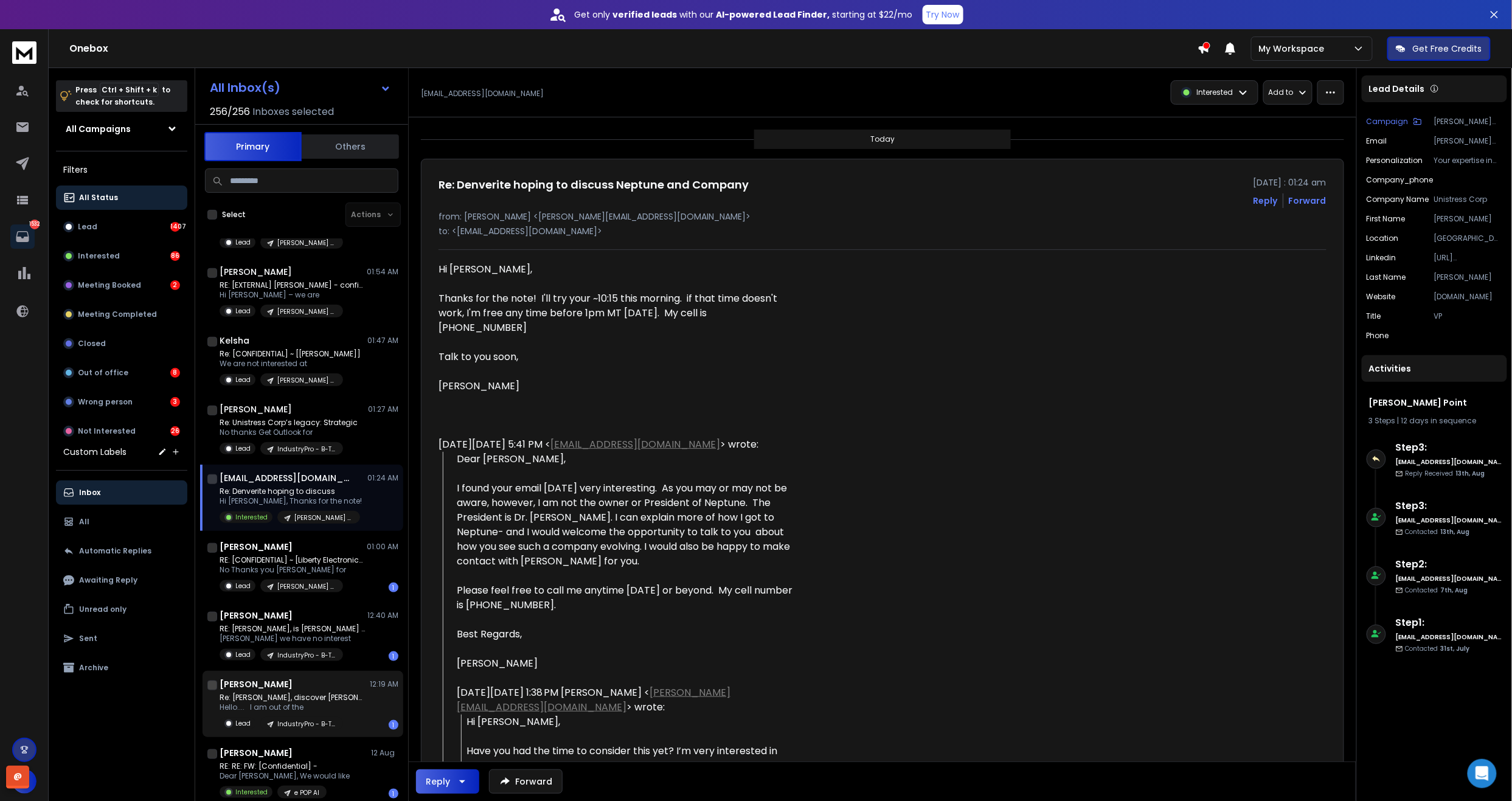
scroll to position [649, 0]
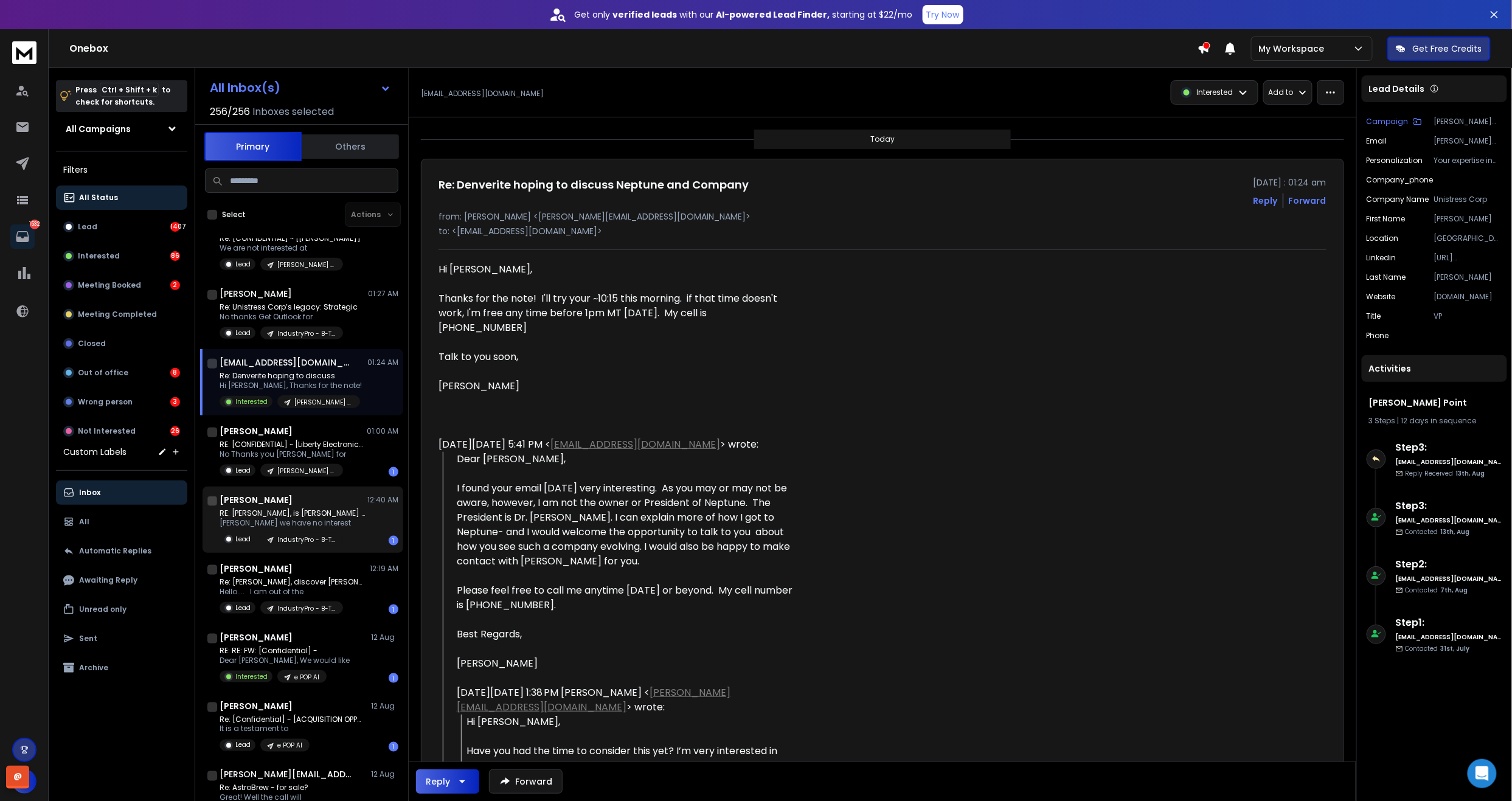
click at [311, 521] on p "[PERSON_NAME] we have no interest" at bounding box center [293, 523] width 146 height 10
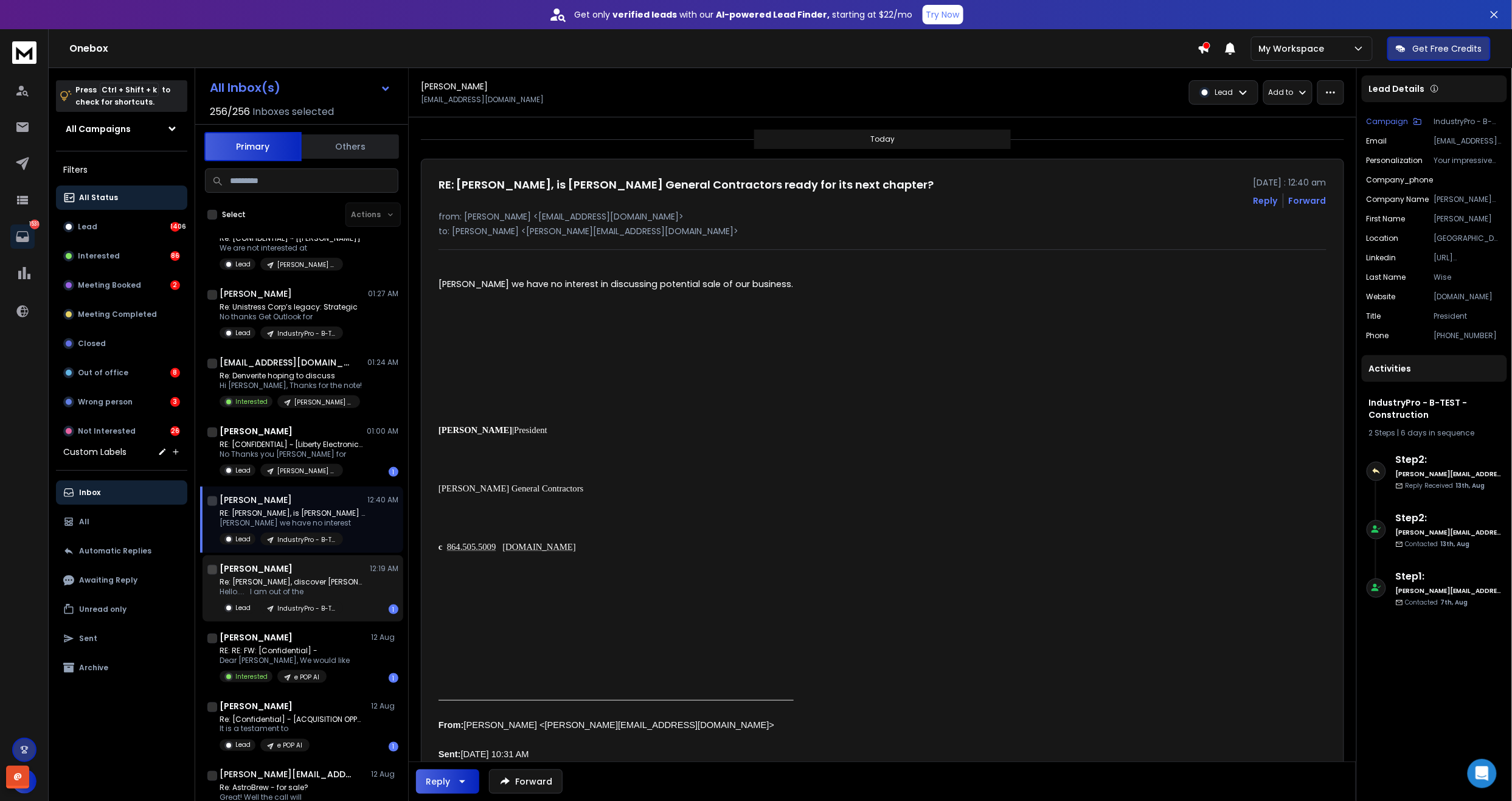
click at [283, 591] on p "Hello.... I am out of the" at bounding box center [293, 591] width 146 height 10
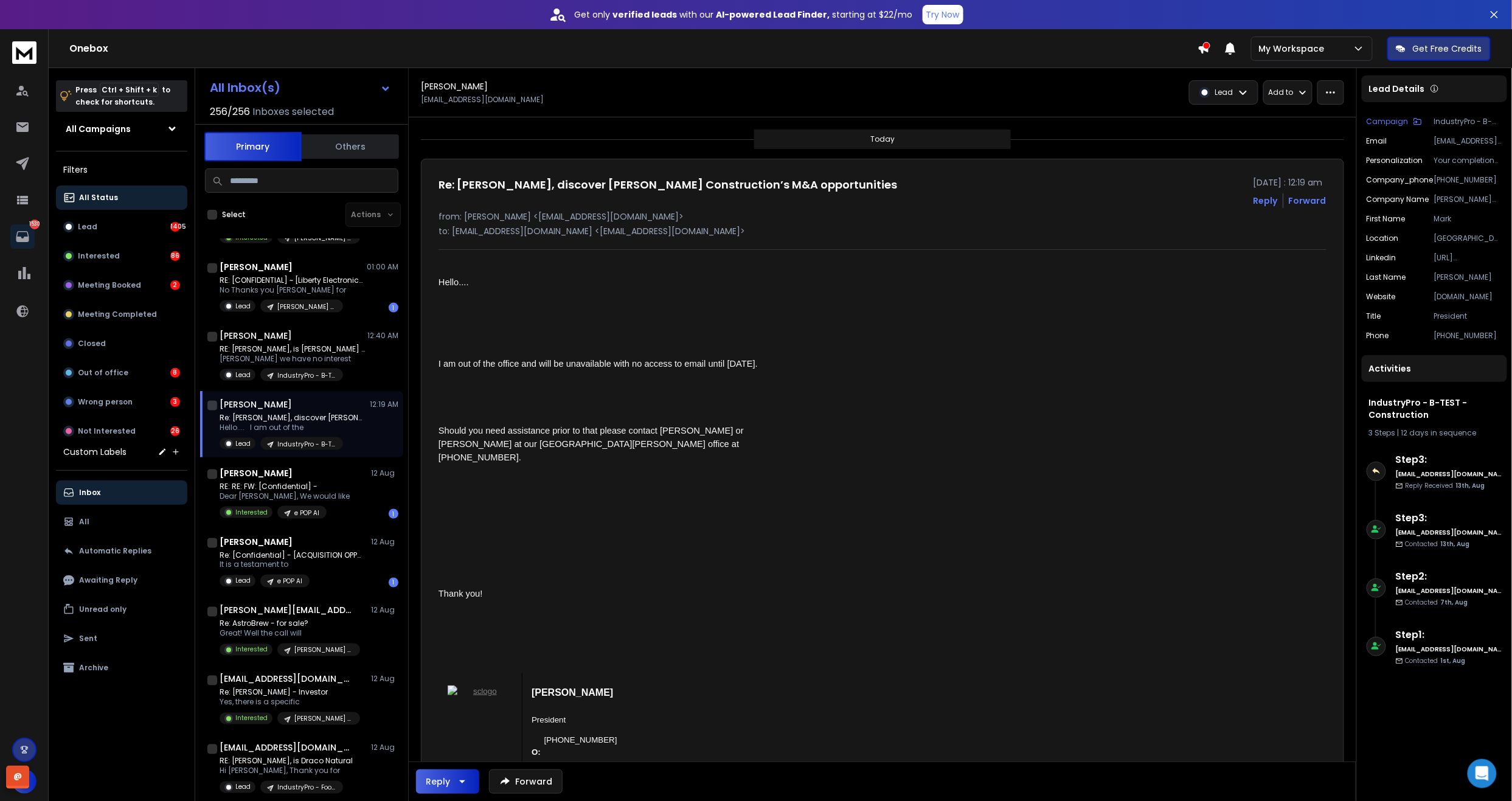
scroll to position [973, 0]
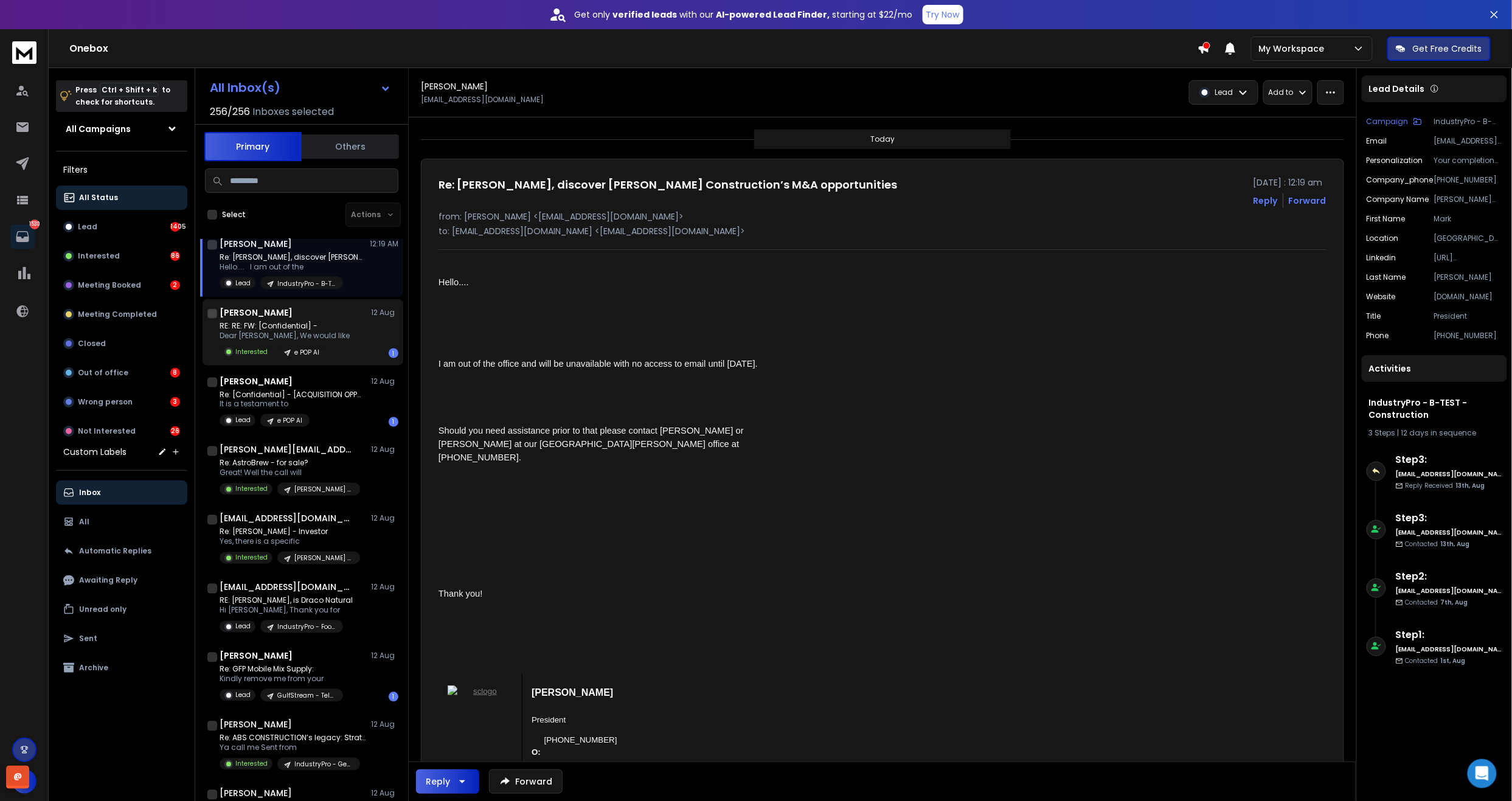
click at [305, 342] on div "RE: RE: FW: [Confidential] - Dear [PERSON_NAME], We would like Interested e POP…" at bounding box center [284, 340] width 130 height 37
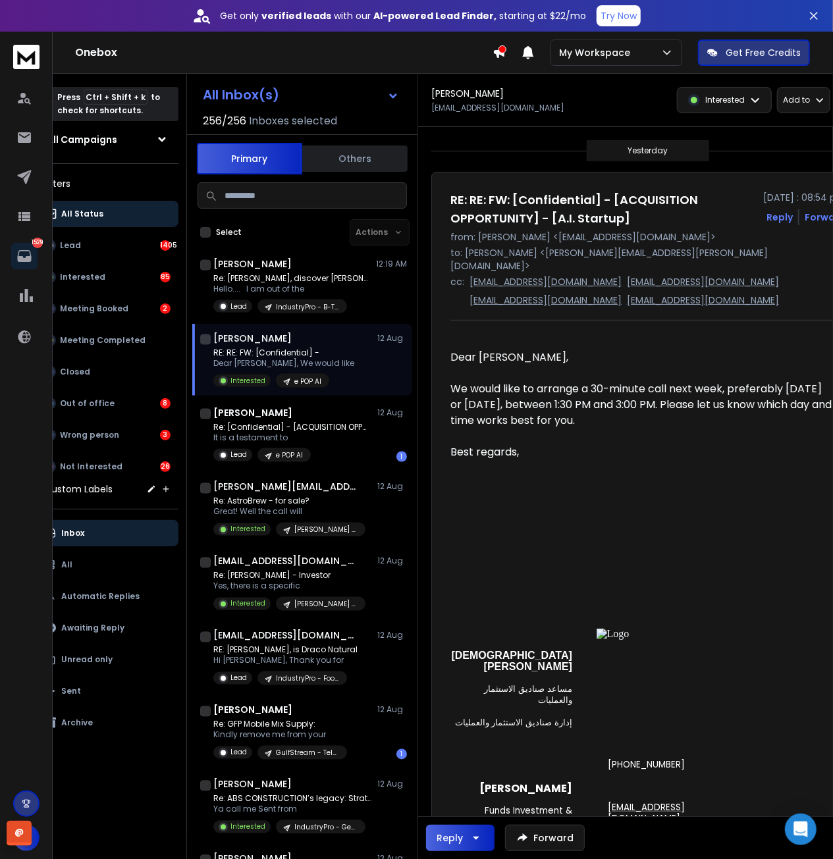
scroll to position [0, 116]
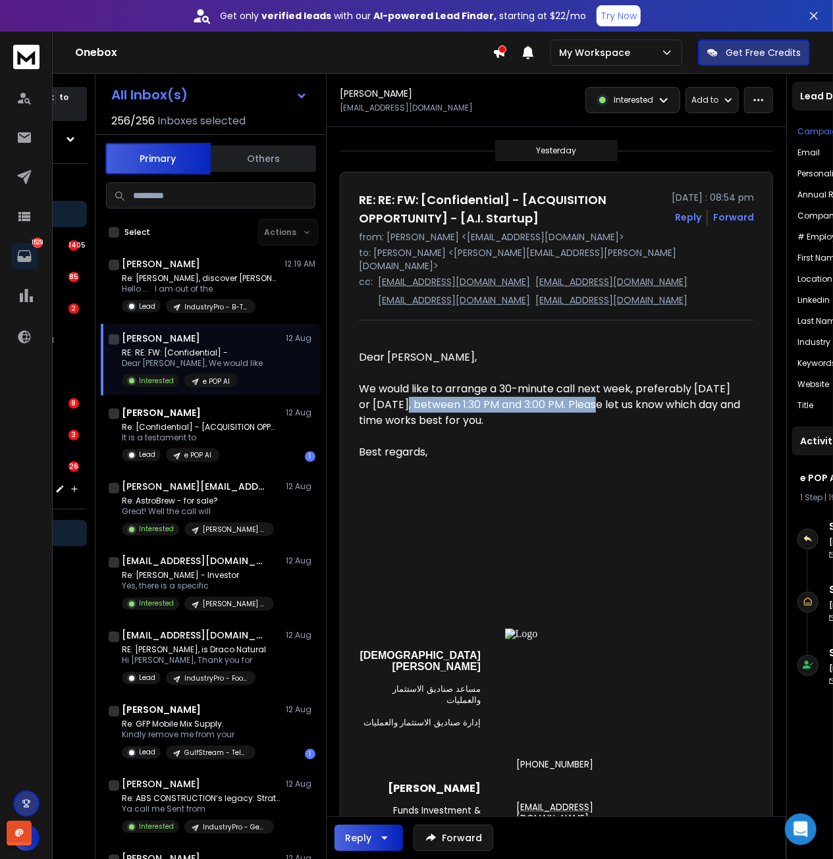
drag, startPoint x: 440, startPoint y: 390, endPoint x: 637, endPoint y: 390, distance: 196.9
click at [637, 390] on p "We would like to arrange a 30-minute call next week, preferably [DATE] or [DATE…" at bounding box center [551, 404] width 384 height 47
drag, startPoint x: 637, startPoint y: 390, endPoint x: 517, endPoint y: 461, distance: 139.9
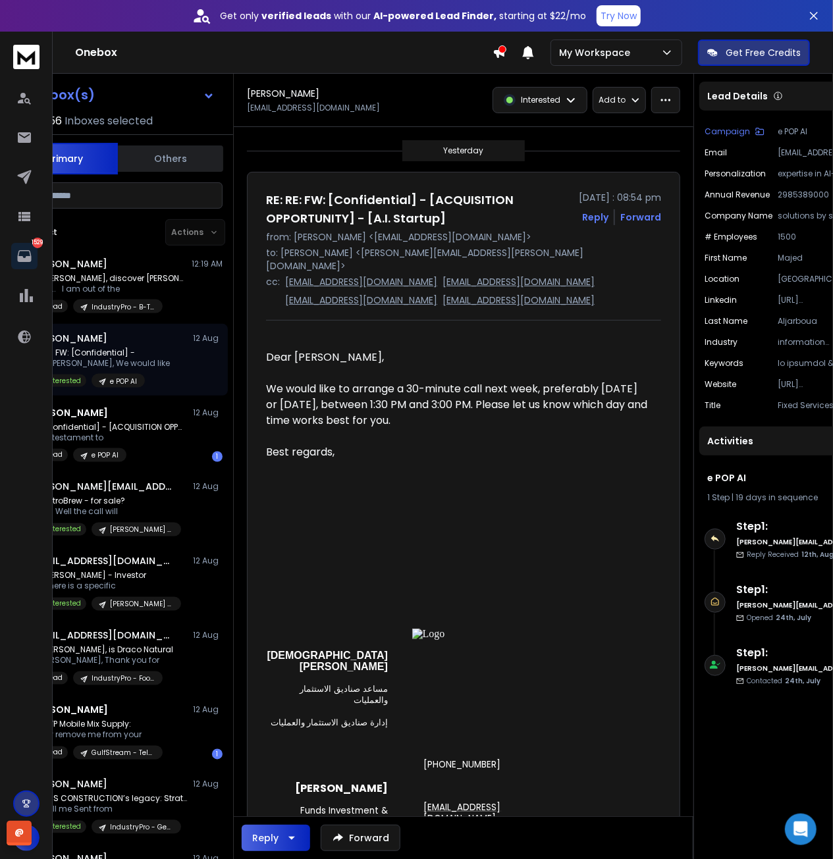
scroll to position [0, 254]
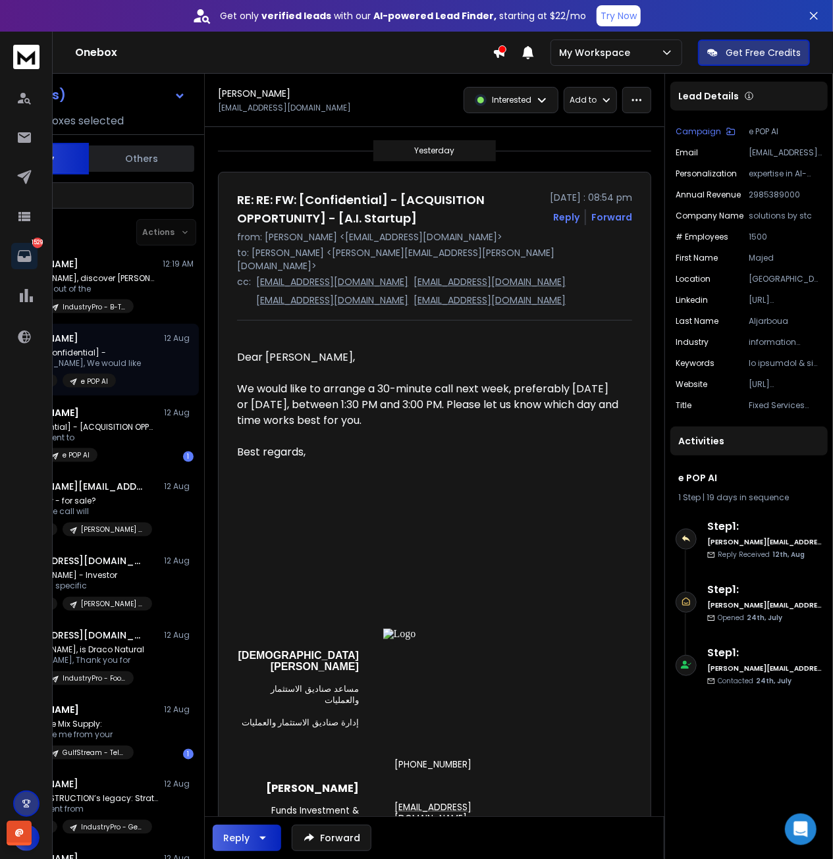
click at [761, 282] on p "[GEOGRAPHIC_DATA], [GEOGRAPHIC_DATA], [GEOGRAPHIC_DATA]" at bounding box center [786, 279] width 74 height 11
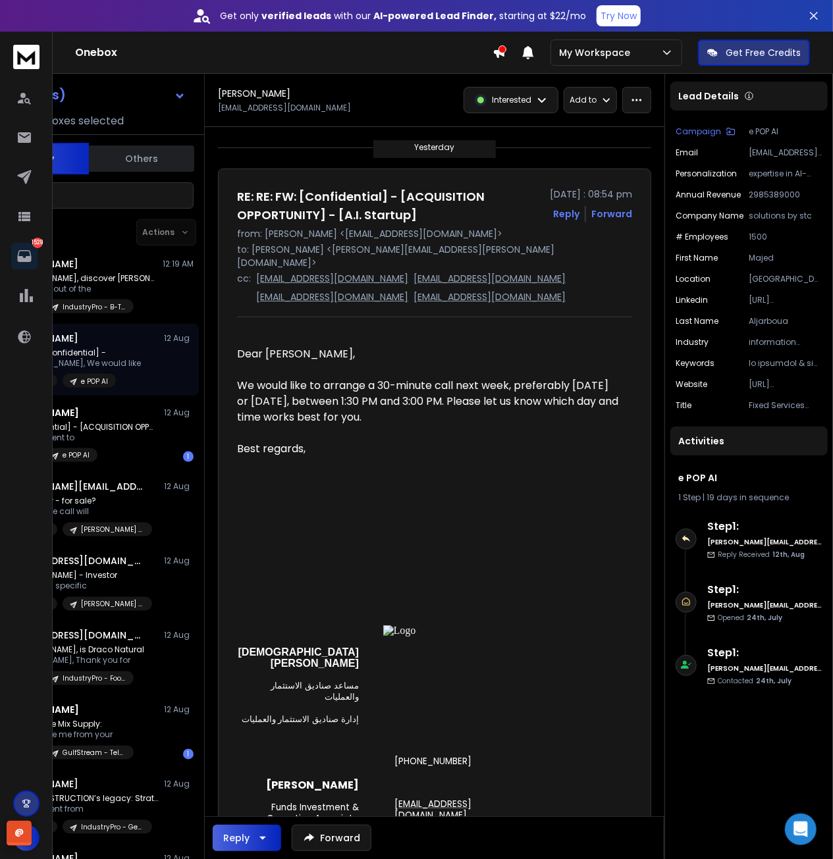
scroll to position [0, 0]
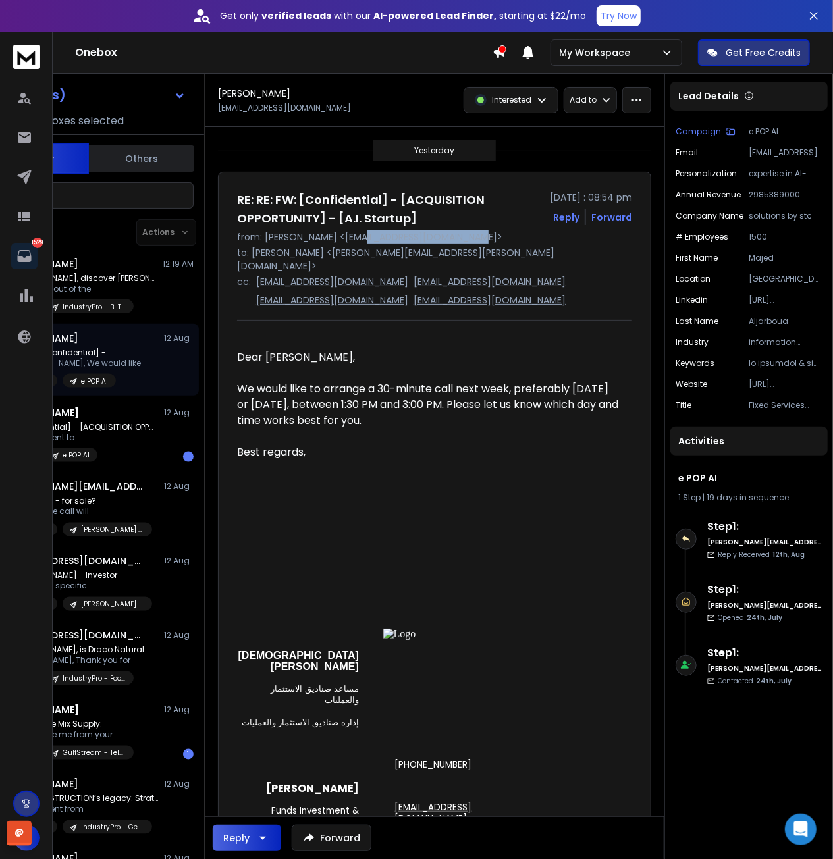
drag, startPoint x: 334, startPoint y: 237, endPoint x: 449, endPoint y: 238, distance: 114.6
click at [449, 238] on p "from: [PERSON_NAME] <[EMAIL_ADDRESS][DOMAIN_NAME]>" at bounding box center [434, 236] width 395 height 13
copy p "[EMAIL_ADDRESS][DOMAIN_NAME]"
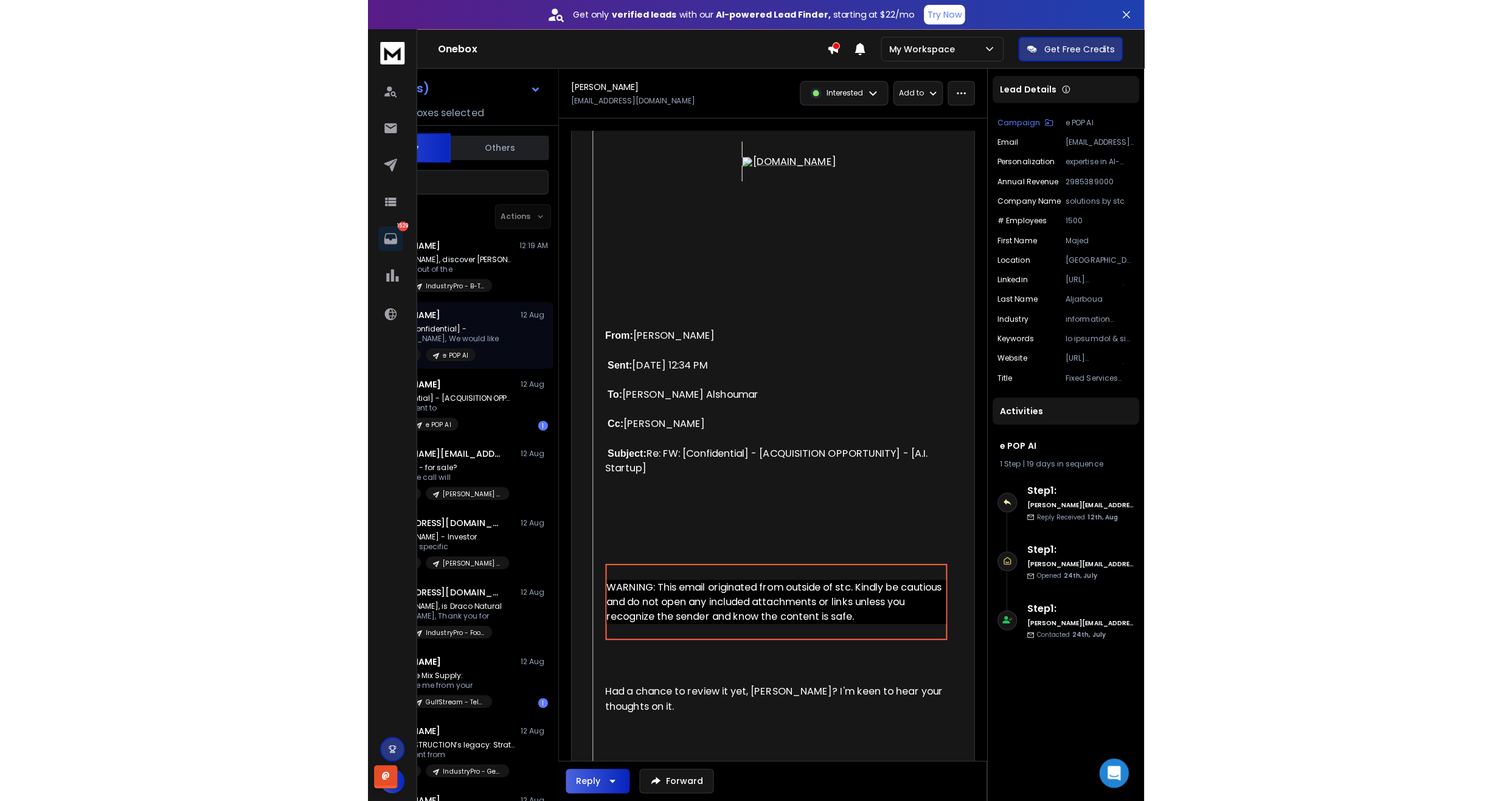
scroll to position [2433, 0]
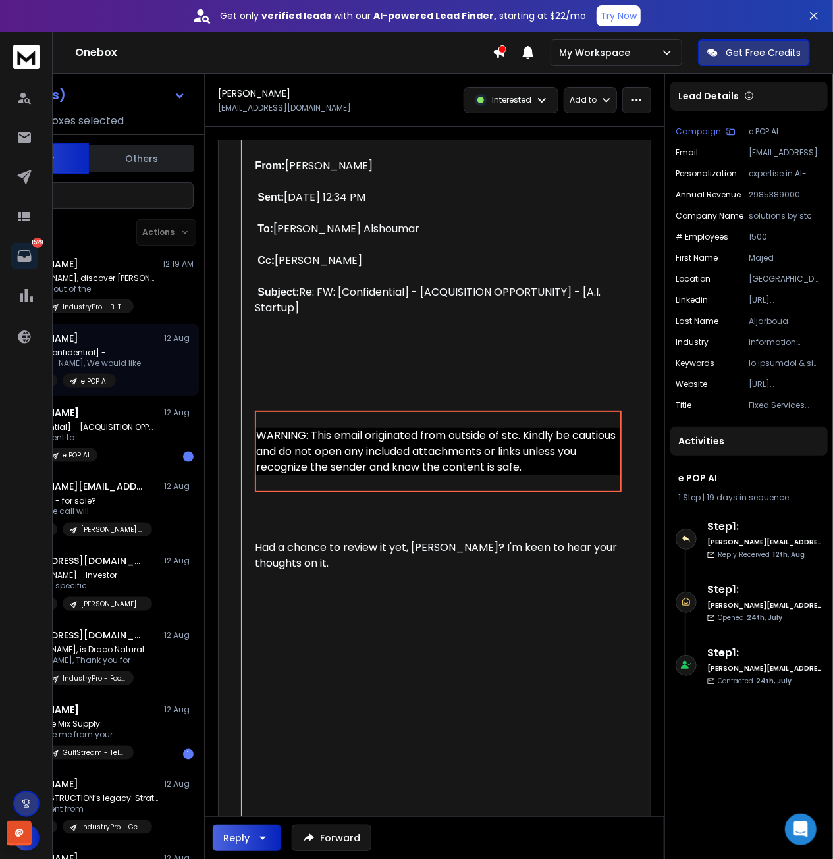
click at [772, 296] on p "[URL][DOMAIN_NAME]" at bounding box center [786, 300] width 74 height 11
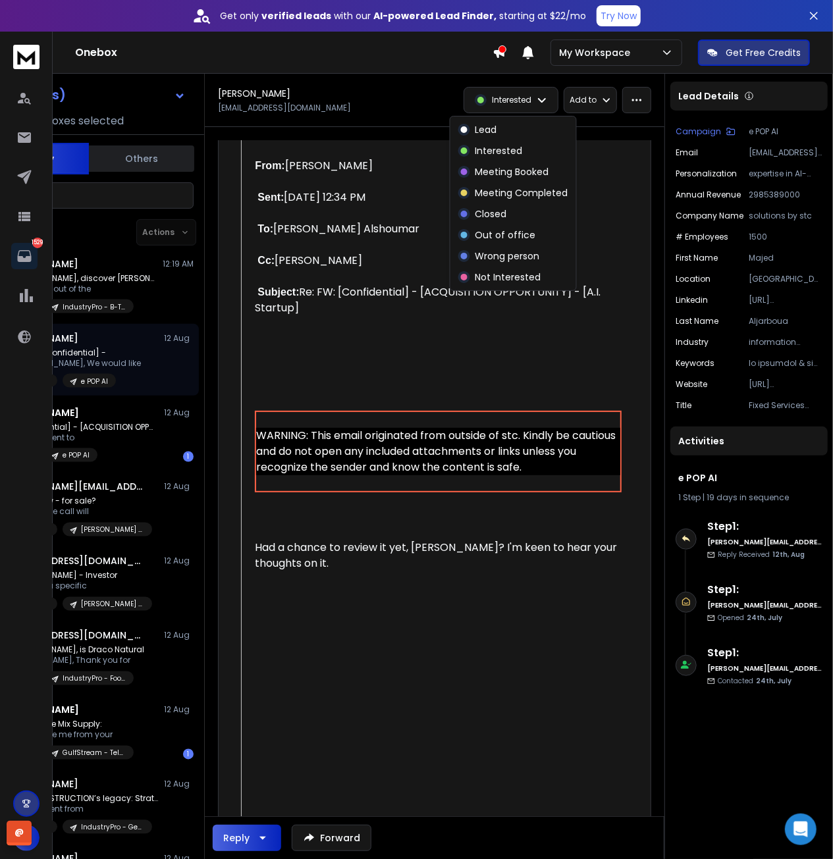
click at [510, 100] on p "Interested" at bounding box center [512, 100] width 40 height 11
click at [500, 166] on p "Meeting Booked" at bounding box center [512, 171] width 74 height 13
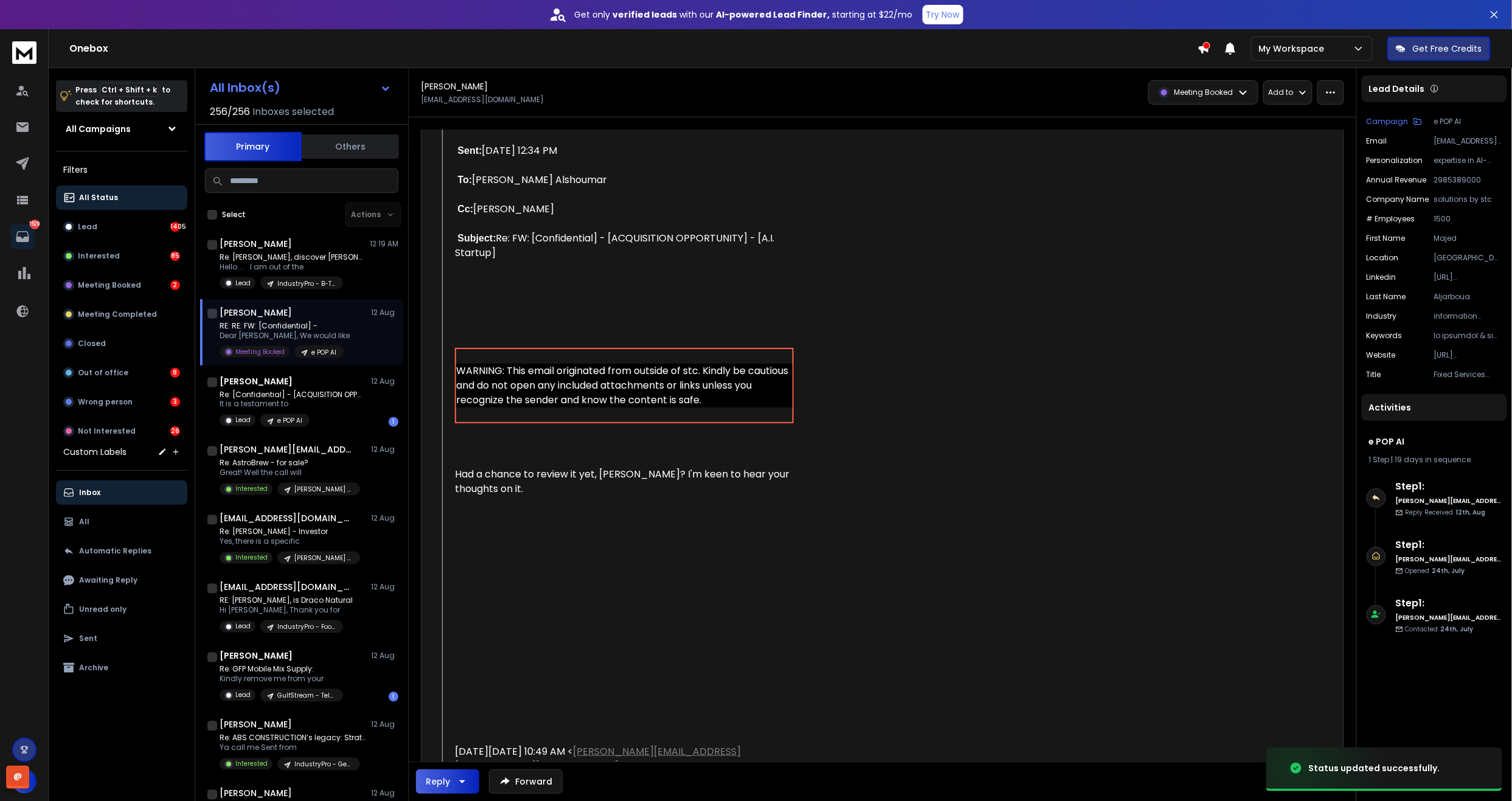
scroll to position [2413, 0]
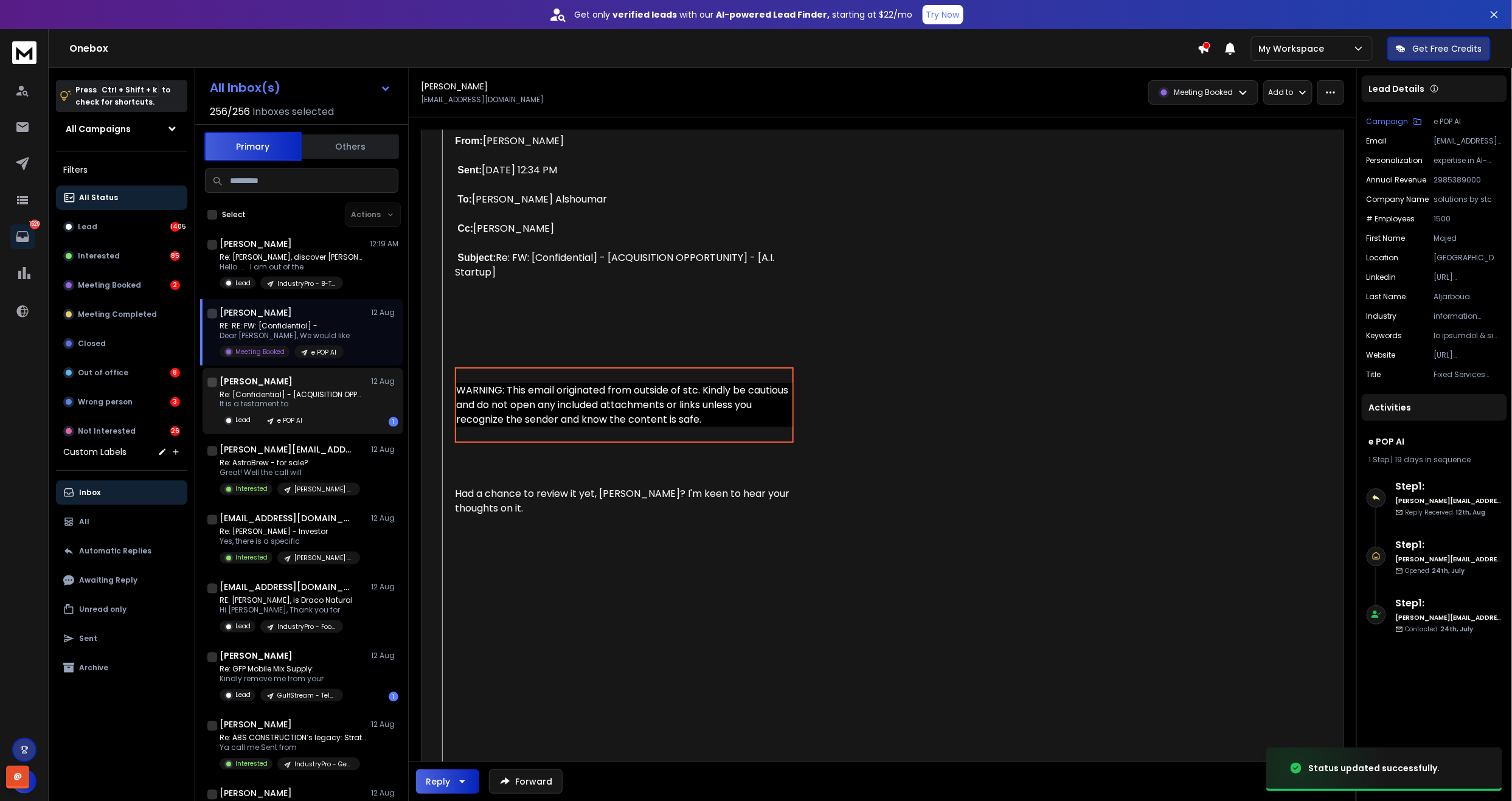
click at [330, 416] on div "Lead e POP AI" at bounding box center [293, 420] width 146 height 13
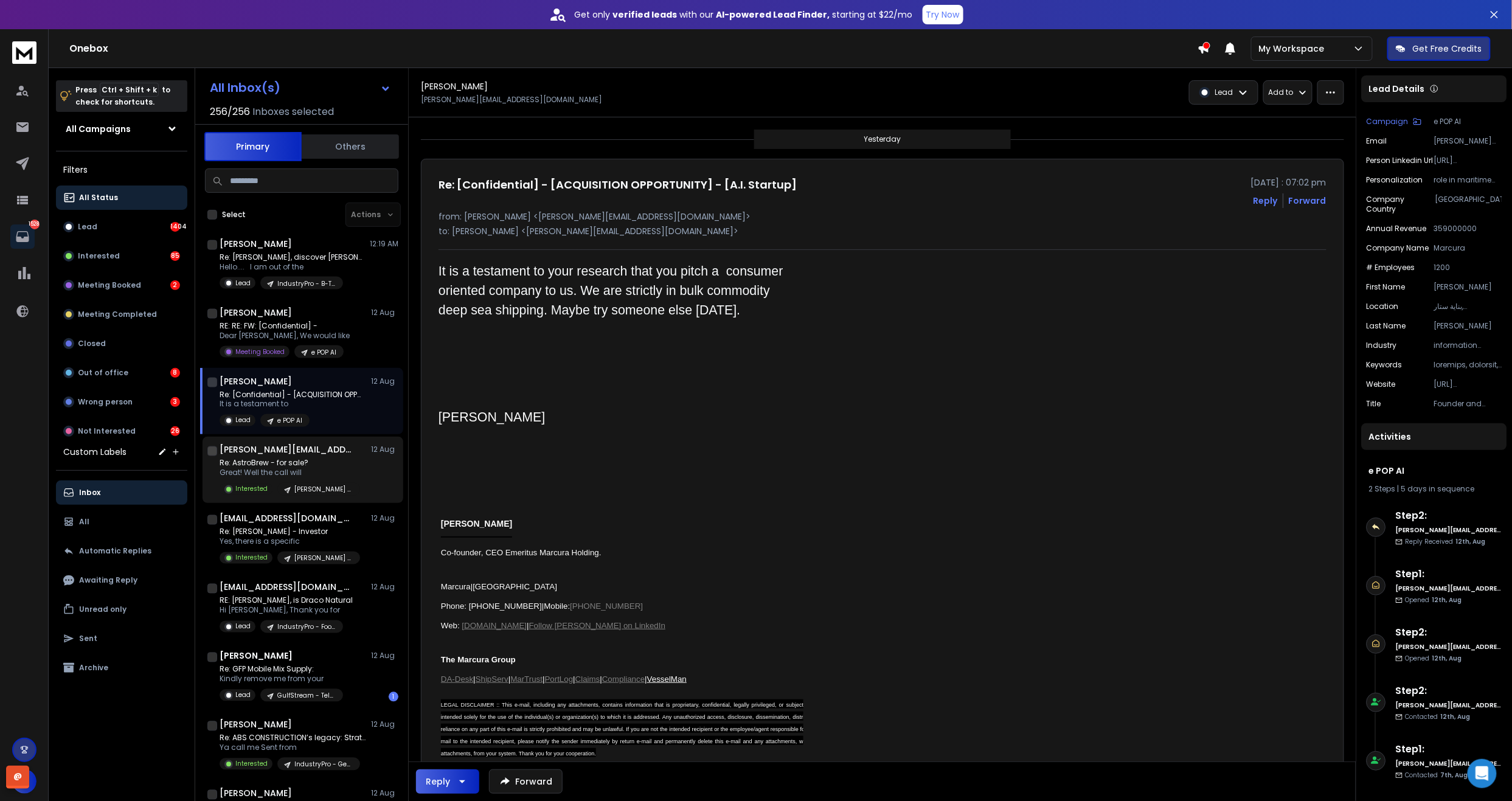
click at [316, 475] on p "Great! Well the call will" at bounding box center [290, 473] width 140 height 10
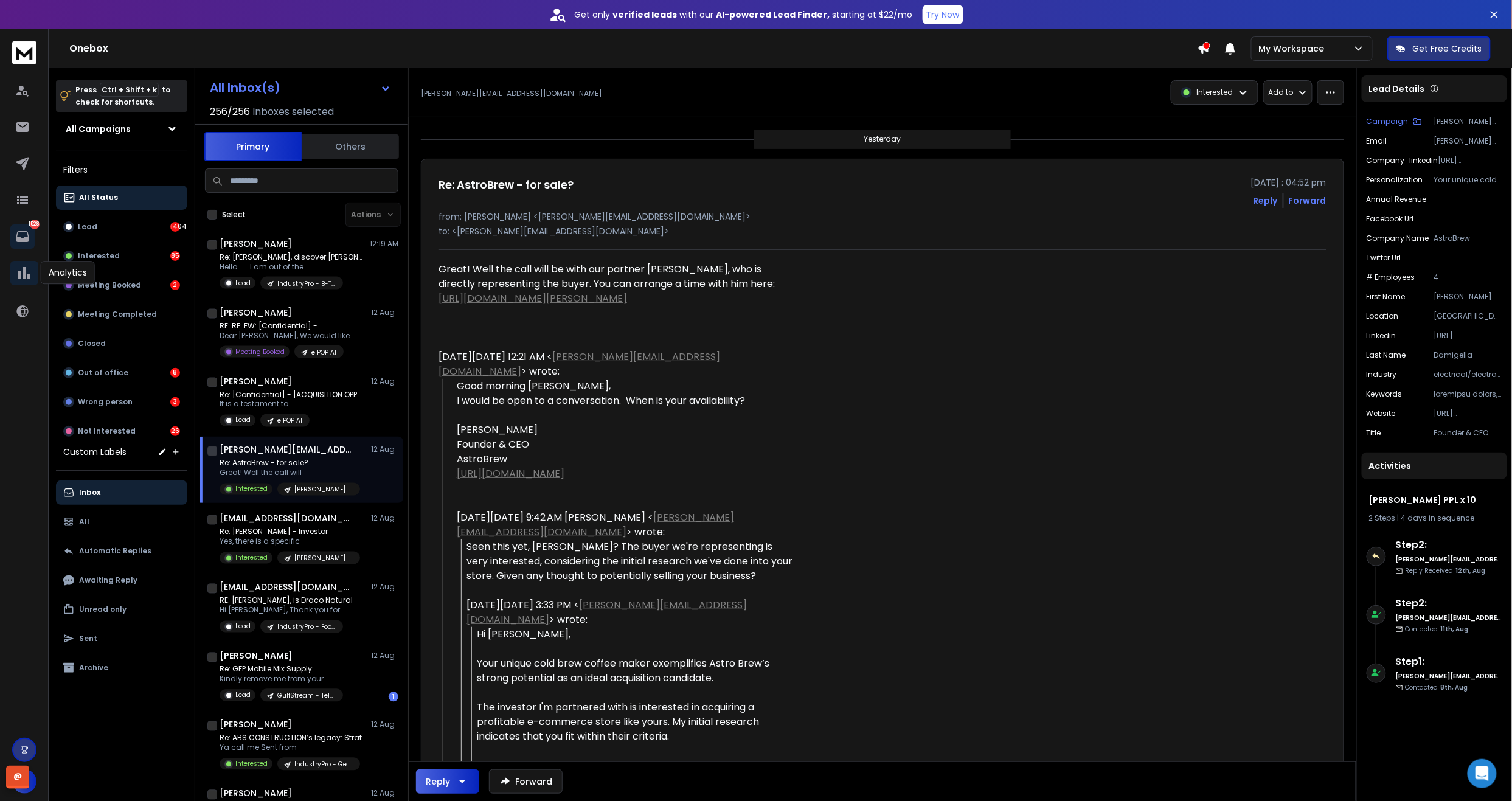
click at [26, 276] on icon at bounding box center [24, 273] width 18 height 18
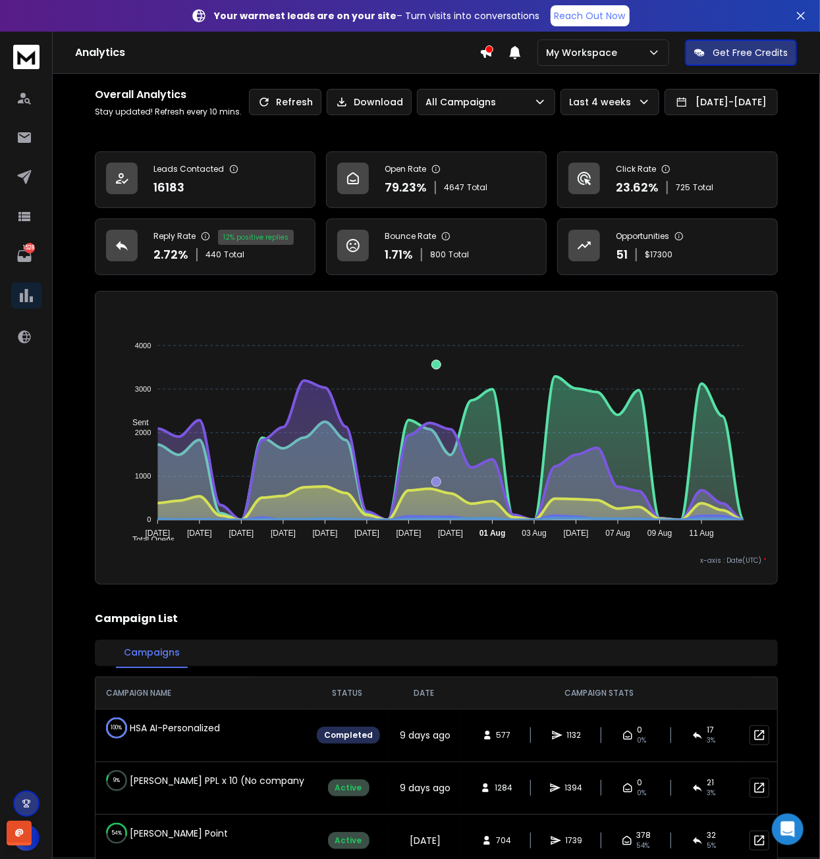
click at [632, 293] on div "Leads Contacted 16183 Open Rate 79.23 % 4647 Total Click Rate 23.62 % 725 Total…" at bounding box center [436, 367] width 683 height 433
